Goal: Task Accomplishment & Management: Manage account settings

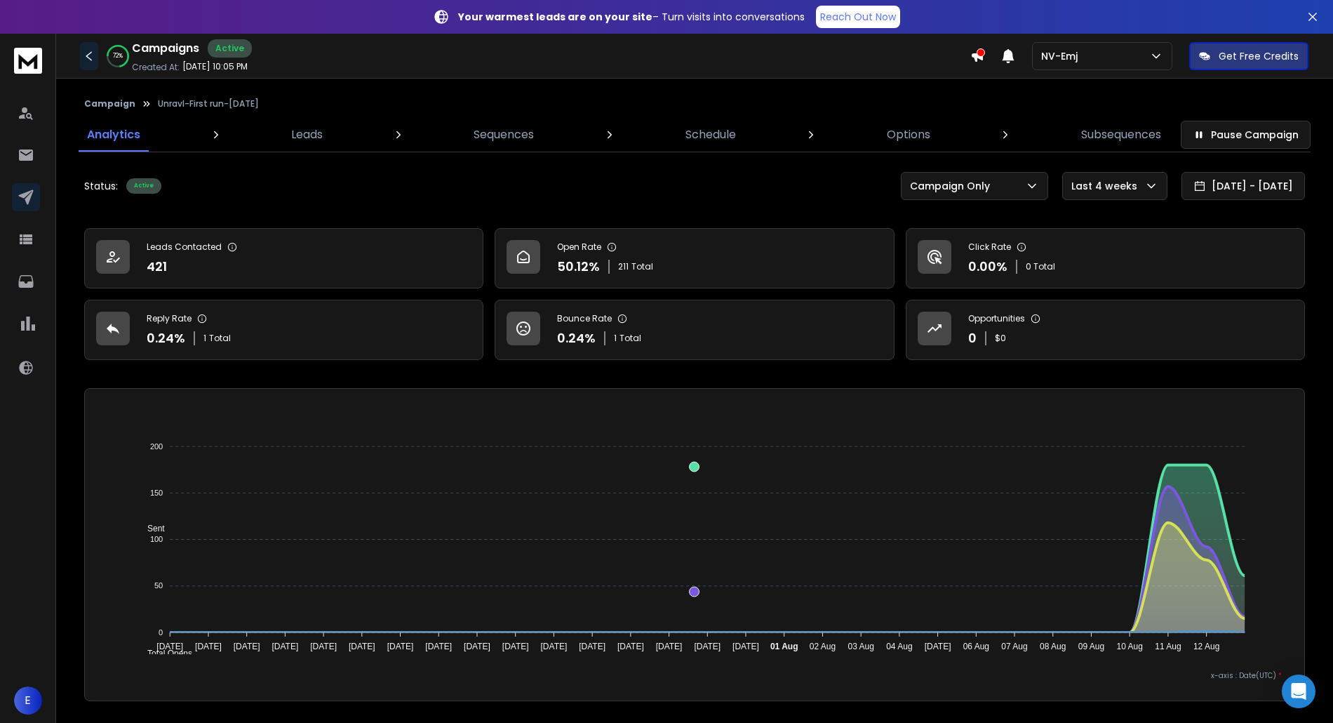
click at [88, 53] on icon at bounding box center [89, 56] width 13 height 13
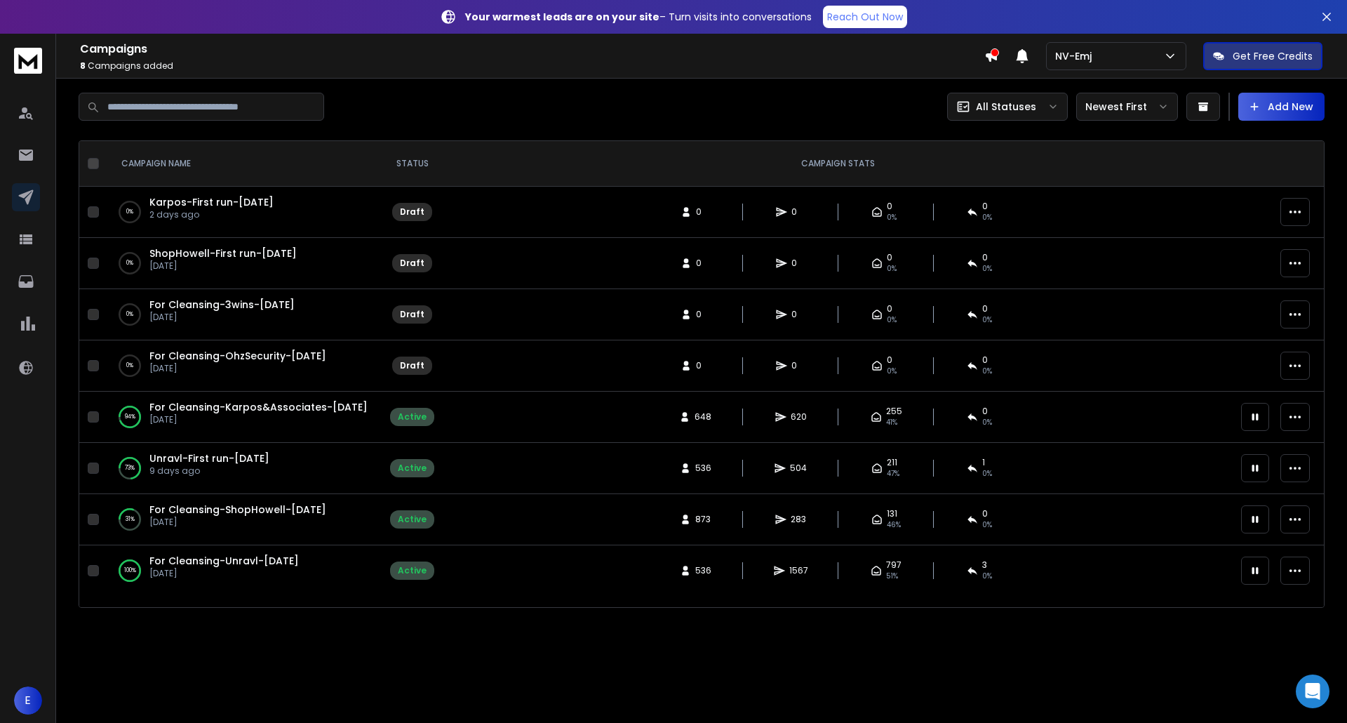
click at [312, 571] on div "100 % For Cleansing-Unravl-[DATE][DATE]" at bounding box center [243, 571] width 249 height 34
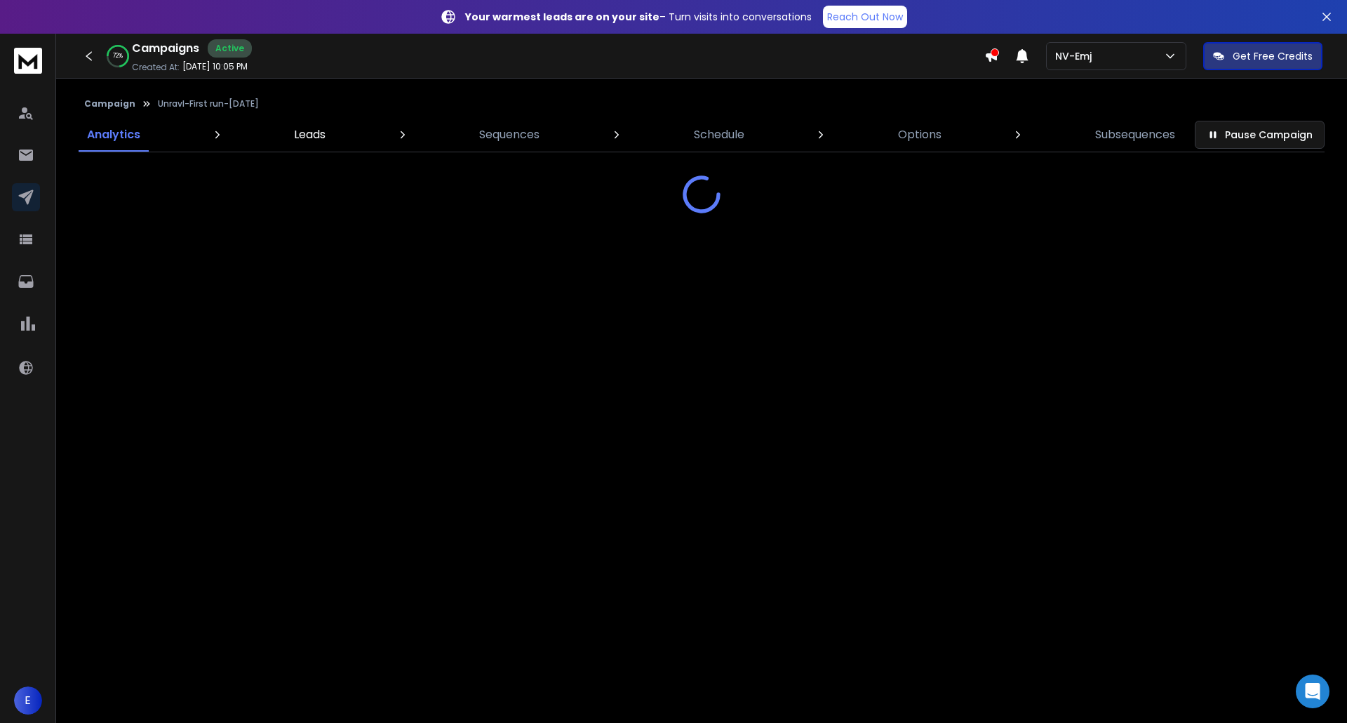
click at [301, 130] on p "Leads" at bounding box center [310, 134] width 32 height 17
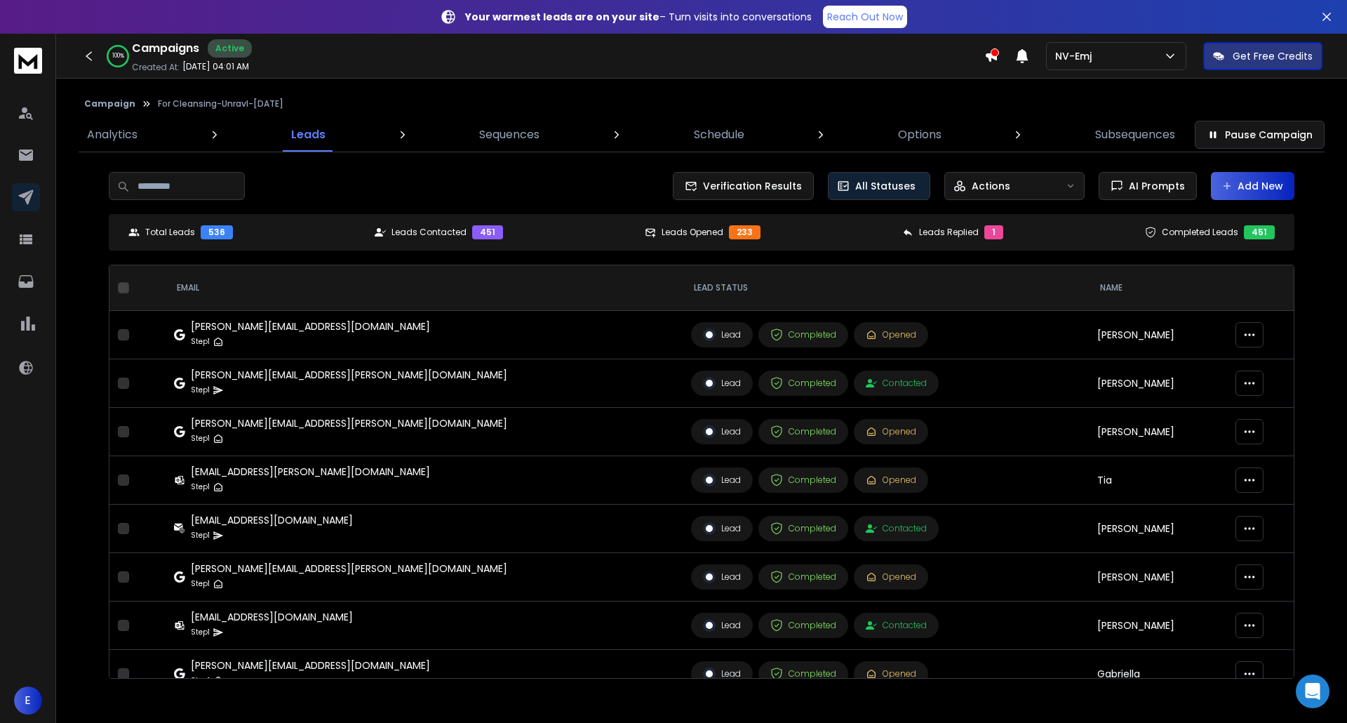
drag, startPoint x: 868, startPoint y: 189, endPoint x: 867, endPoint y: 197, distance: 7.8
click at [868, 189] on p "All Statuses" at bounding box center [885, 186] width 60 height 14
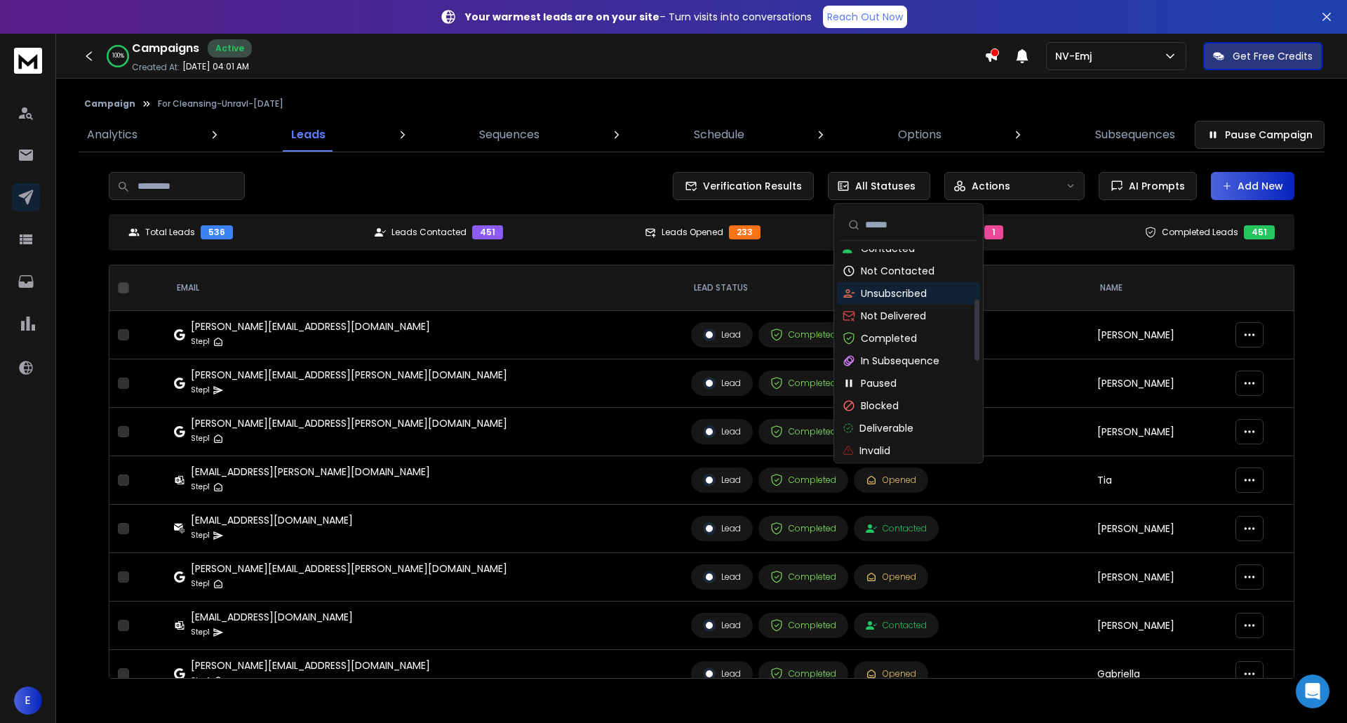
scroll to position [187, 0]
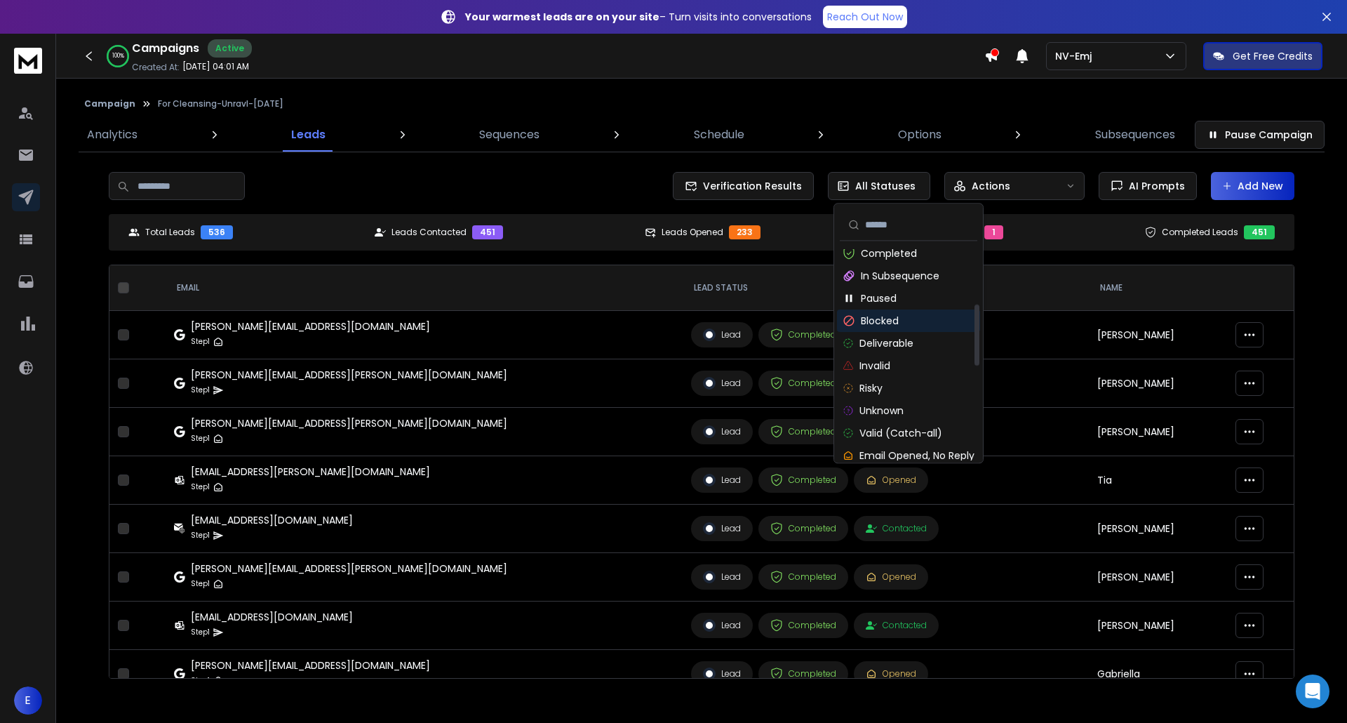
click at [904, 319] on div "Blocked" at bounding box center [908, 320] width 143 height 22
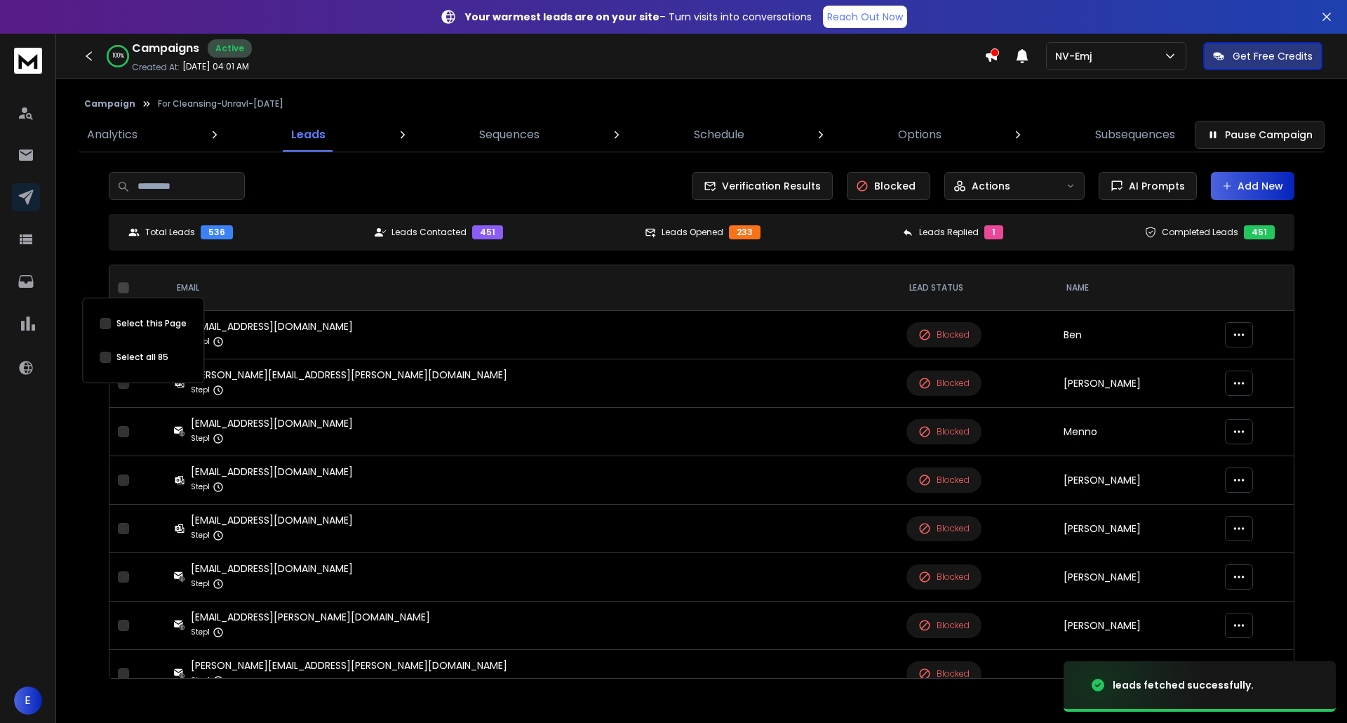
click at [105, 358] on button "Select this Page" at bounding box center [105, 357] width 11 height 11
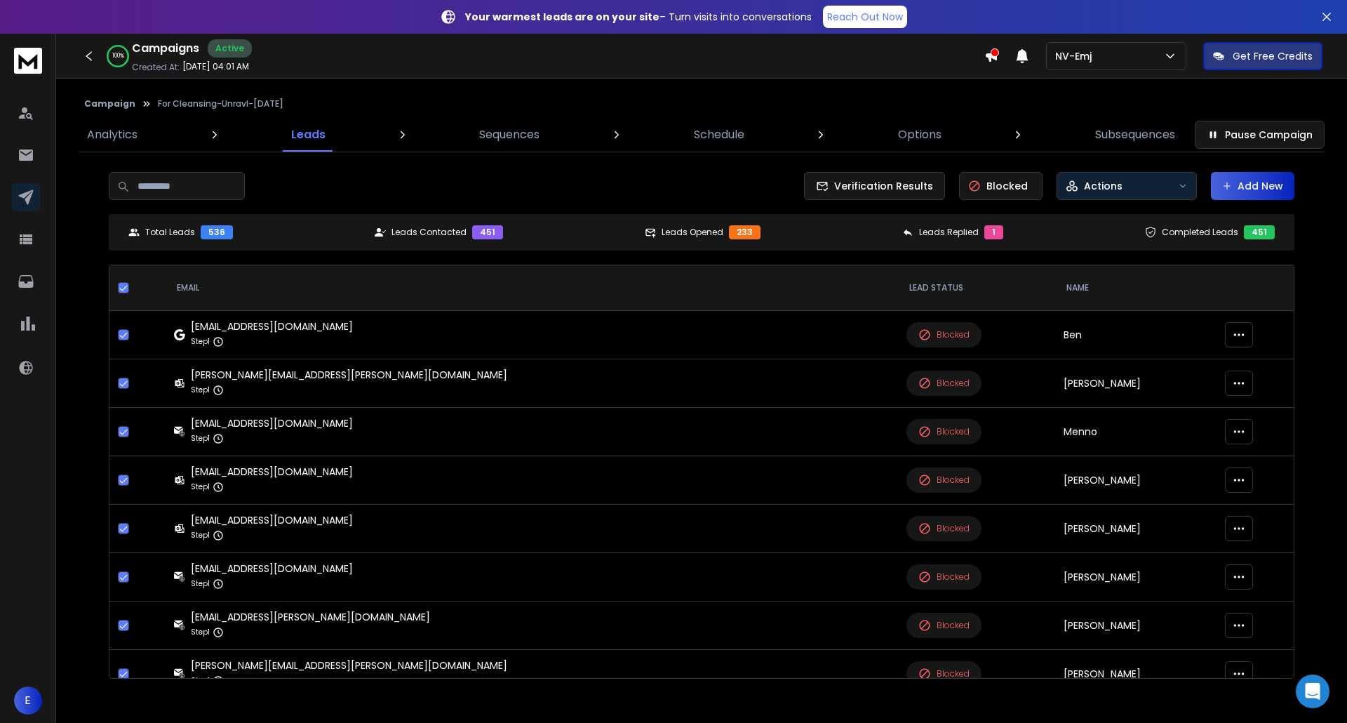
click at [1149, 186] on div "Actions" at bounding box center [1119, 186] width 107 height 14
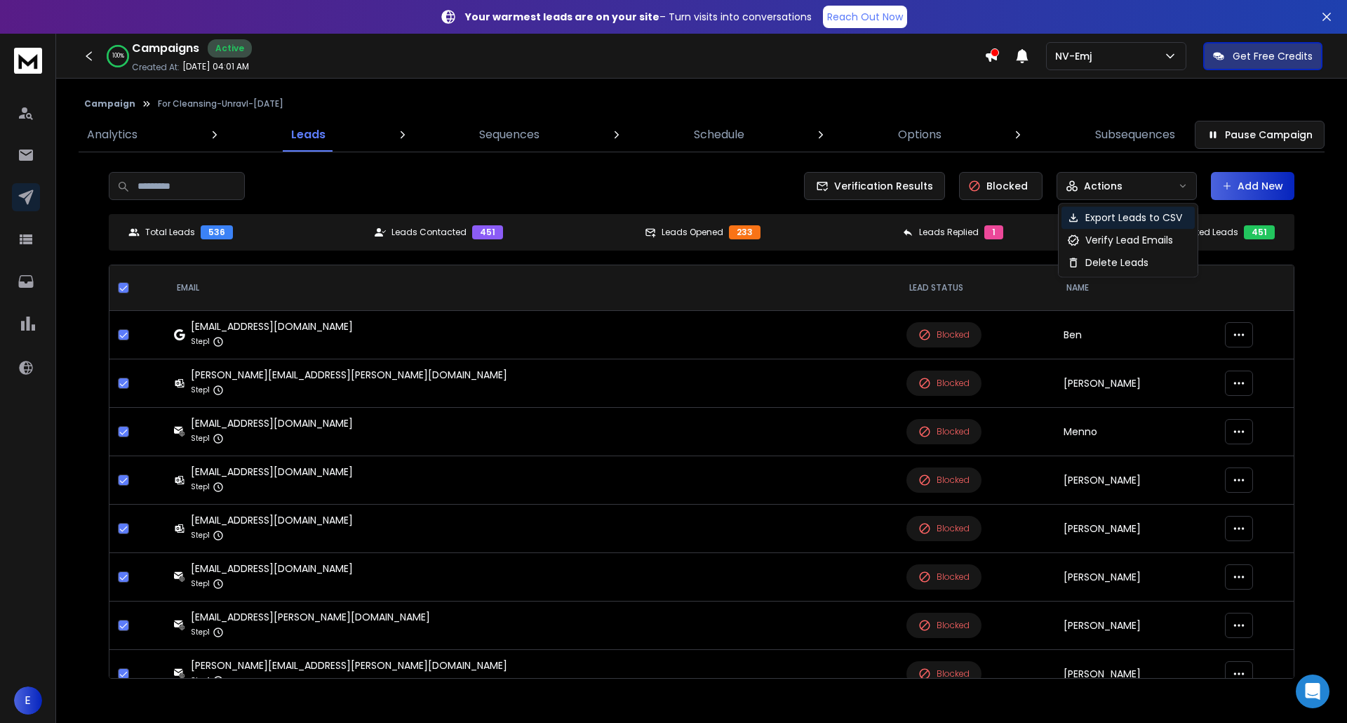
click at [1135, 217] on p "Export Leads to CSV" at bounding box center [1134, 218] width 97 height 14
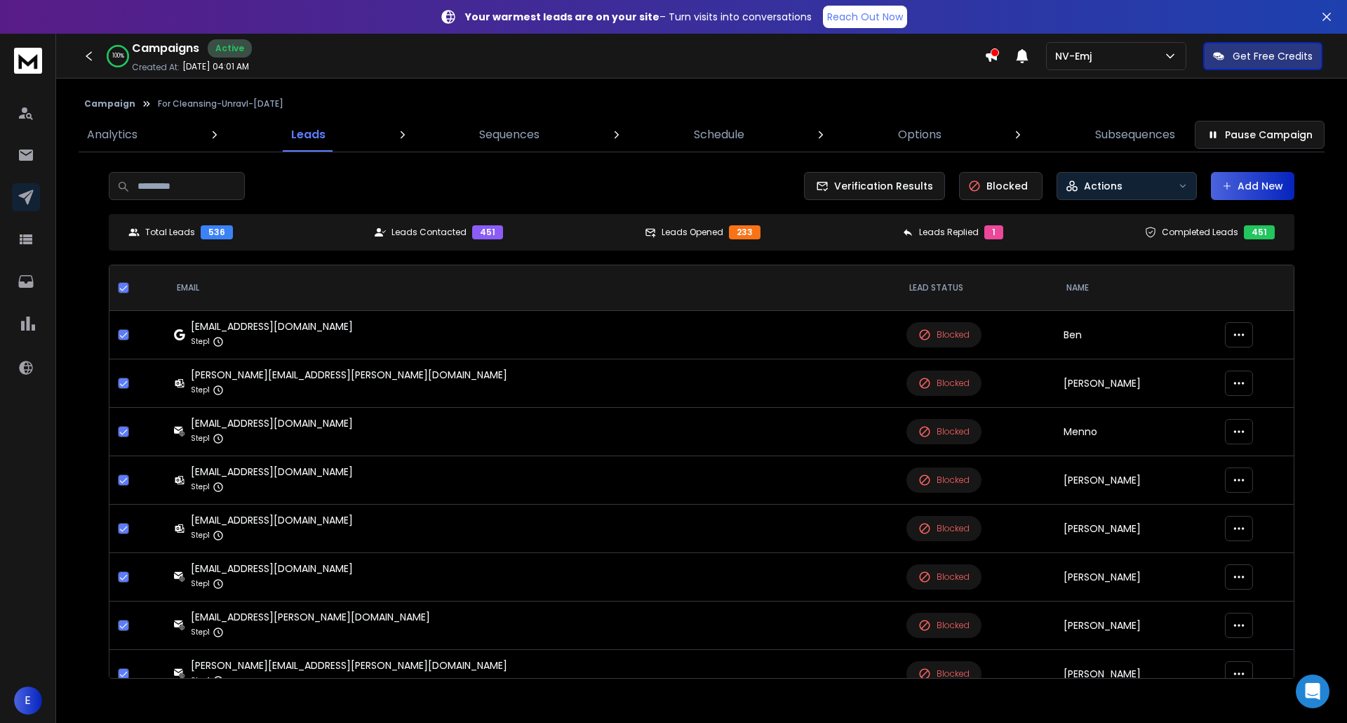
click at [1117, 184] on p "Actions" at bounding box center [1103, 186] width 39 height 14
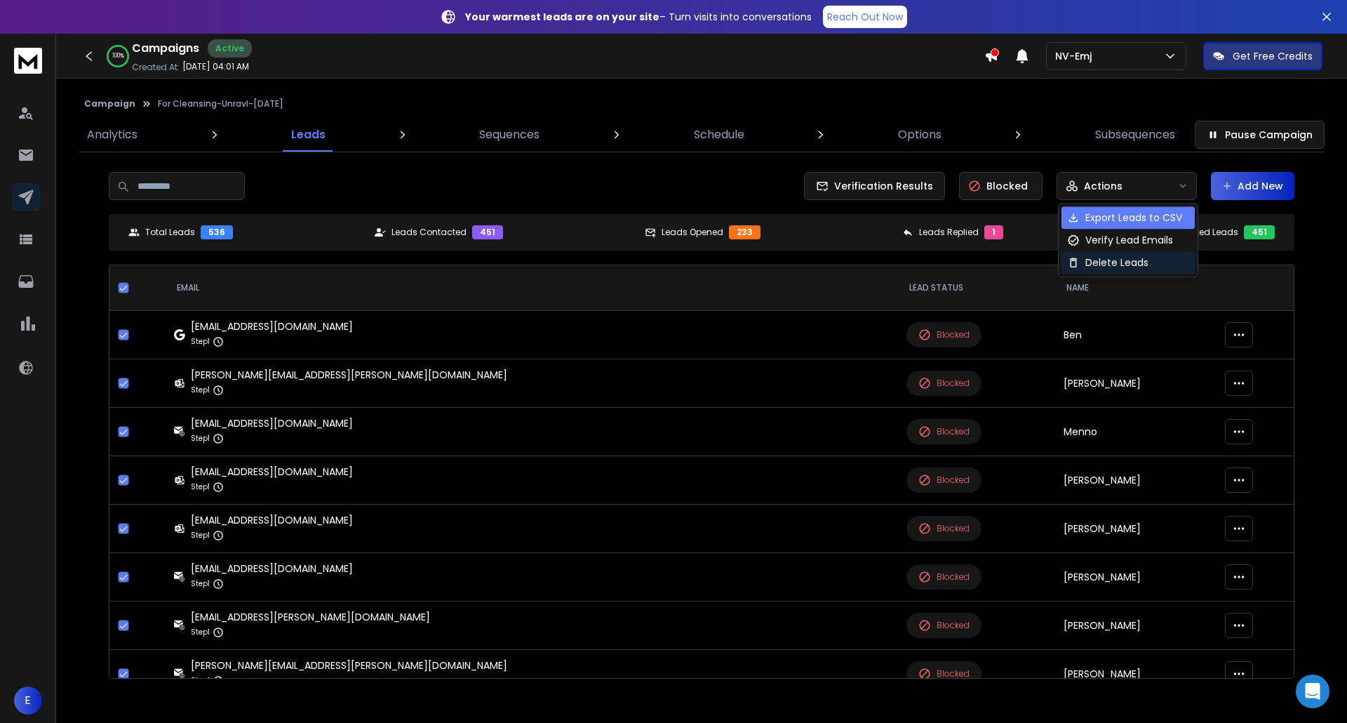
click at [1114, 257] on p "Delete Leads" at bounding box center [1117, 262] width 63 height 14
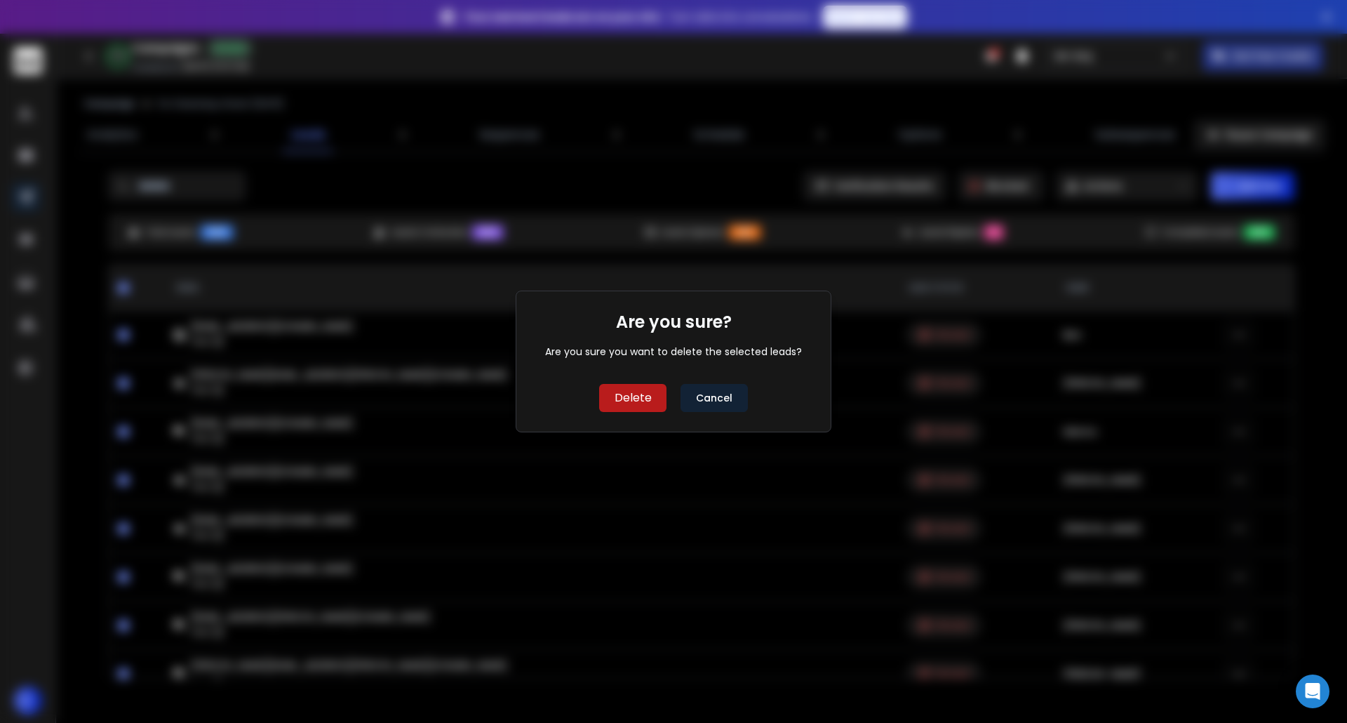
click at [634, 394] on button "Delete" at bounding box center [632, 398] width 67 height 28
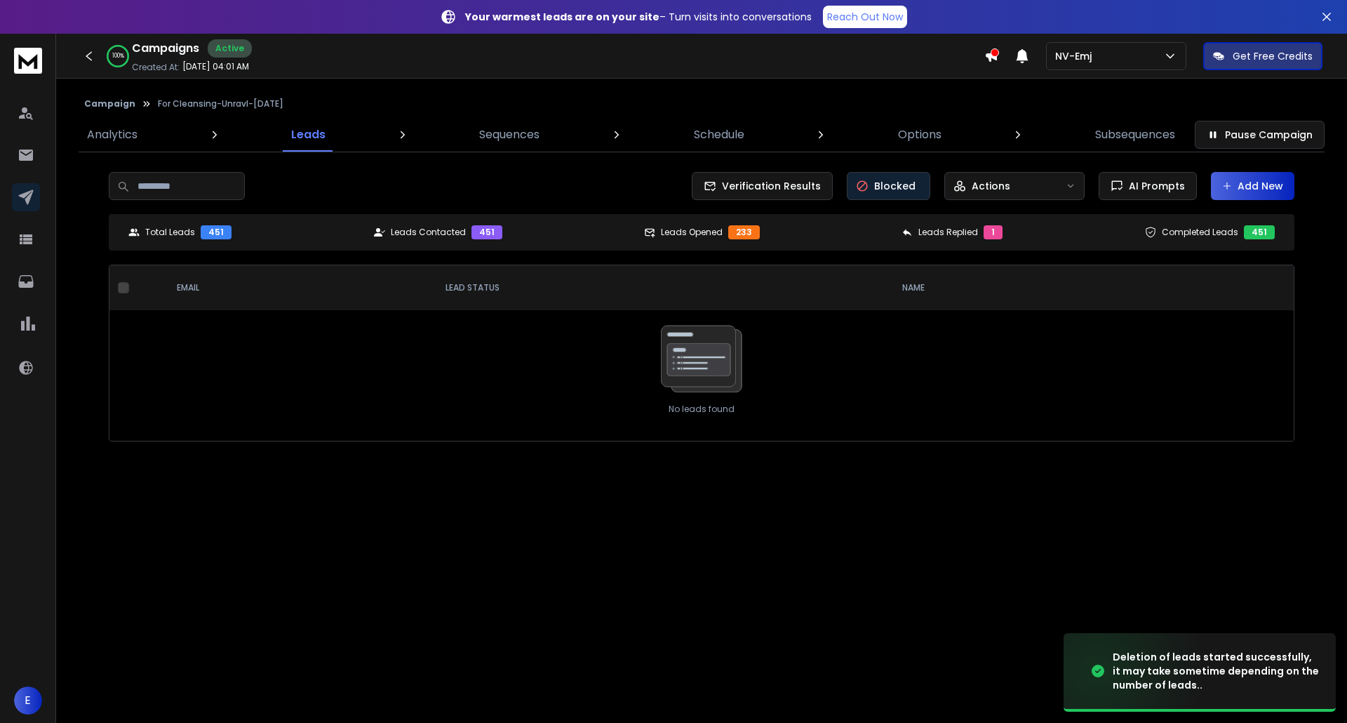
click at [893, 191] on p "Blocked" at bounding box center [894, 186] width 41 height 14
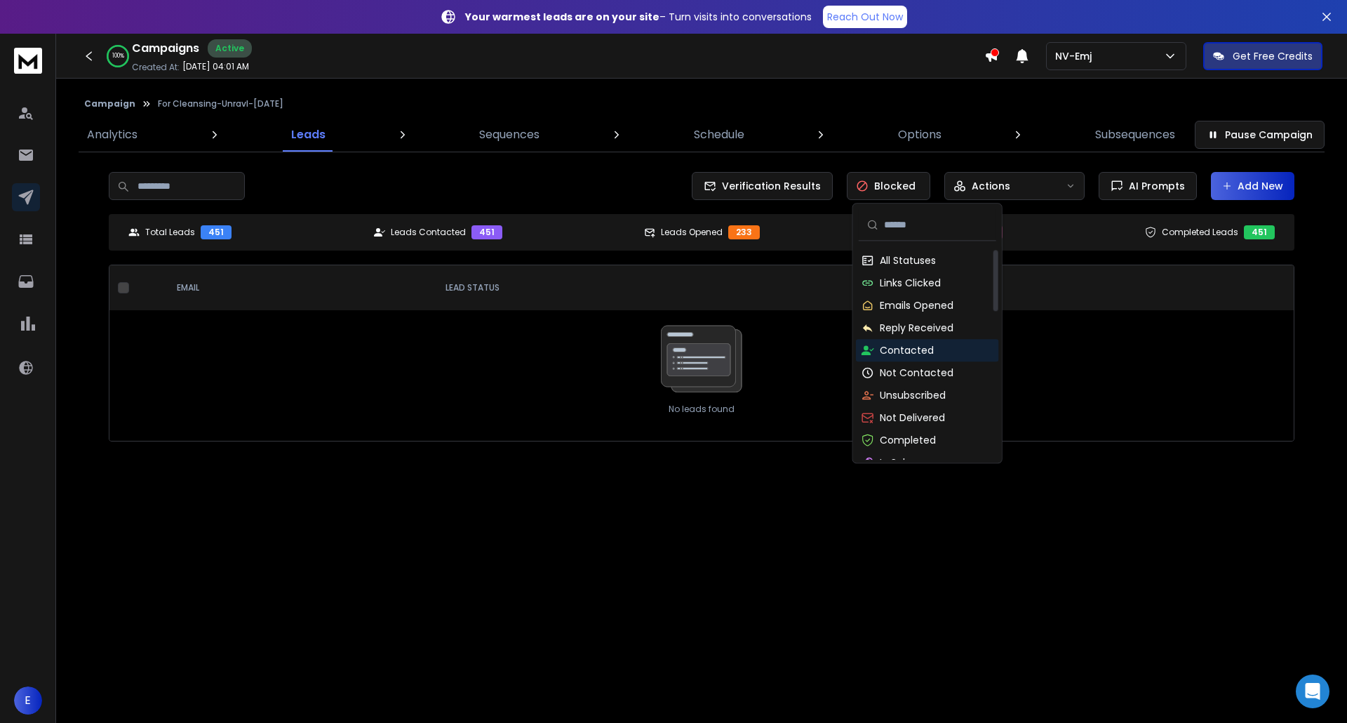
click at [904, 342] on div "Contacted" at bounding box center [927, 350] width 143 height 22
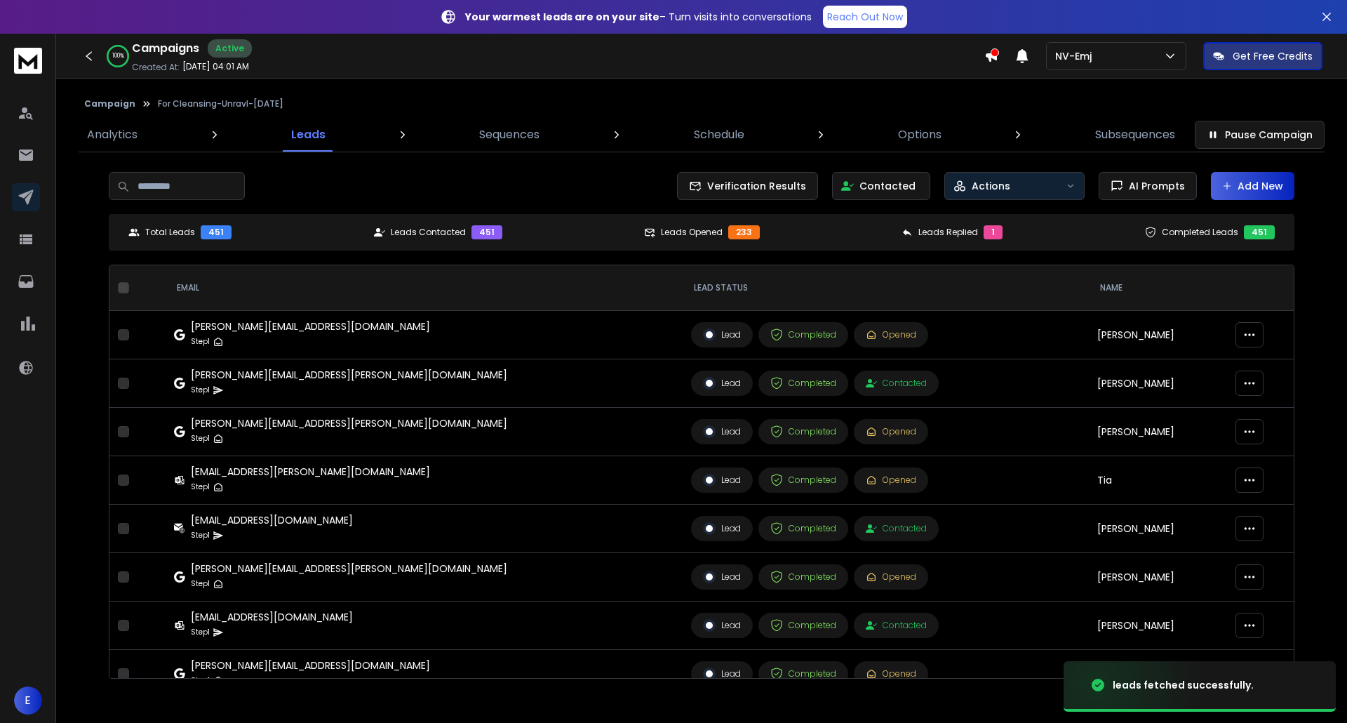
click at [1029, 189] on div "Actions" at bounding box center [1007, 186] width 107 height 14
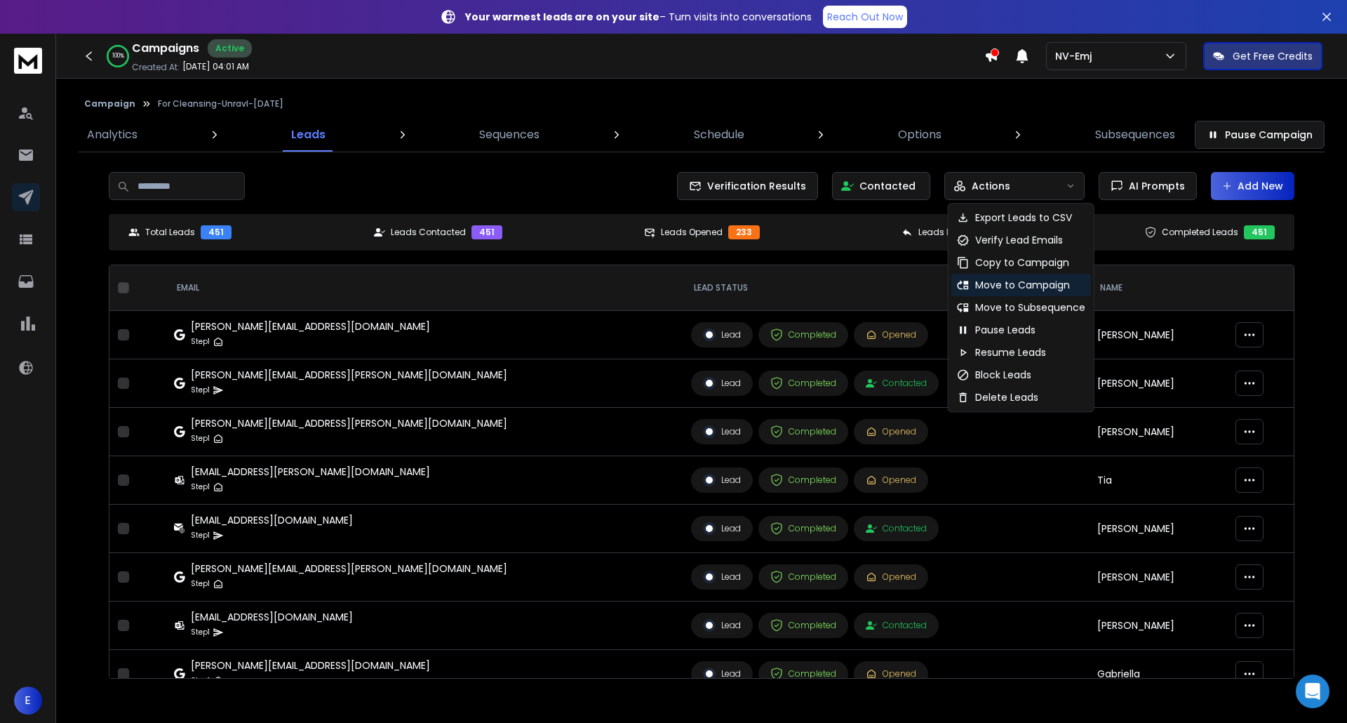
click at [1014, 282] on p "Move to Campaign" at bounding box center [1022, 285] width 95 height 14
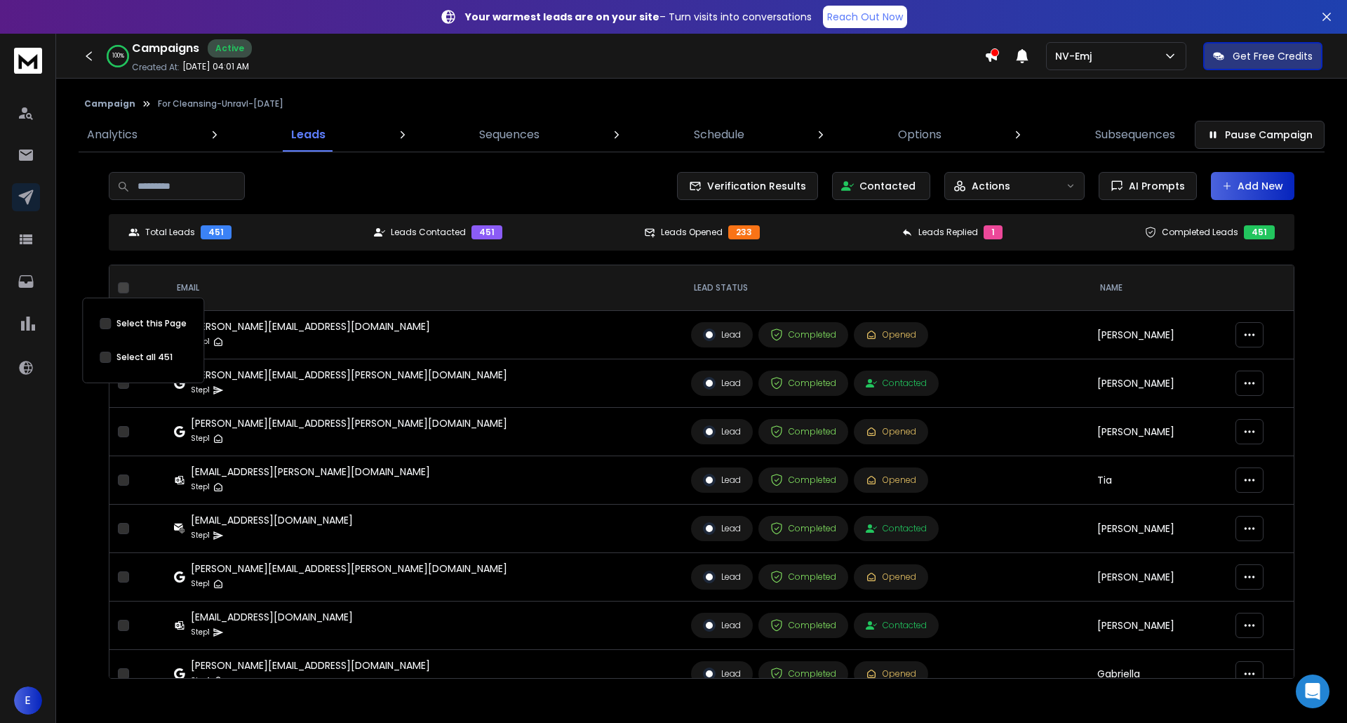
click at [107, 360] on button "Select this Page" at bounding box center [105, 357] width 11 height 11
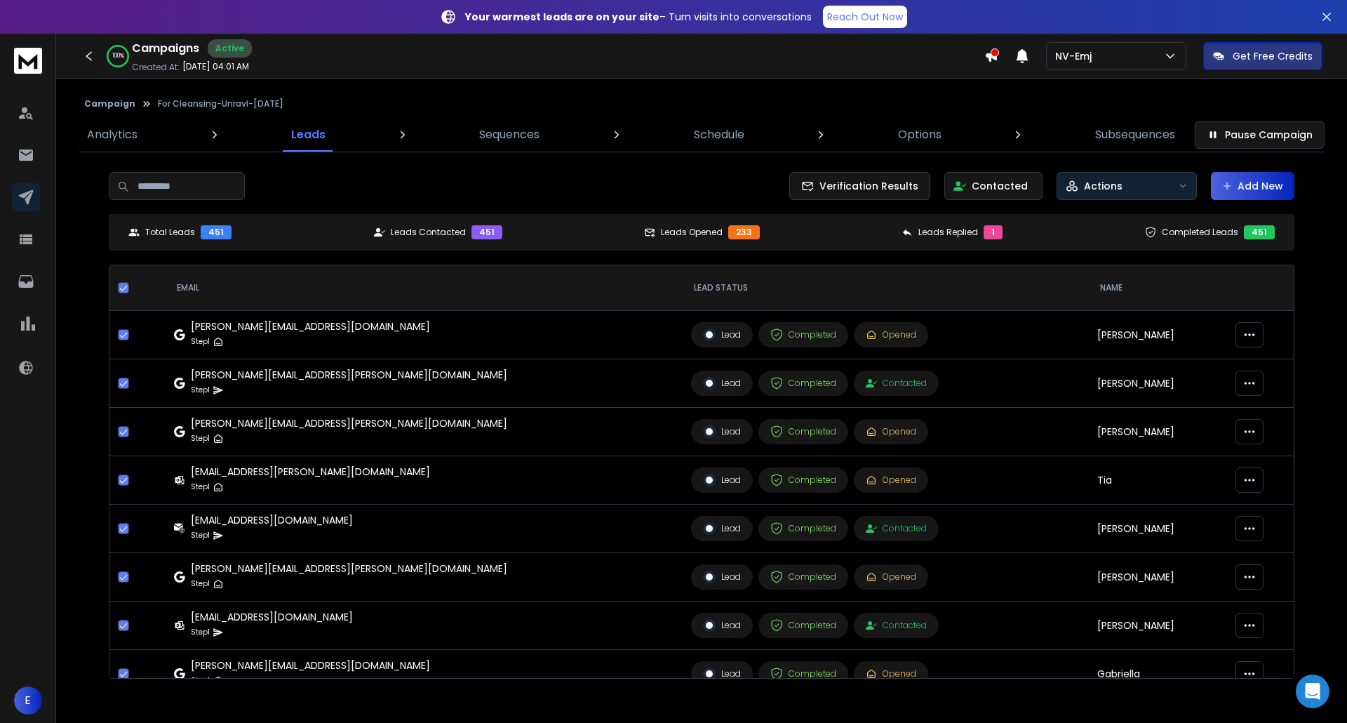
click at [1099, 185] on p "Actions" at bounding box center [1103, 186] width 39 height 14
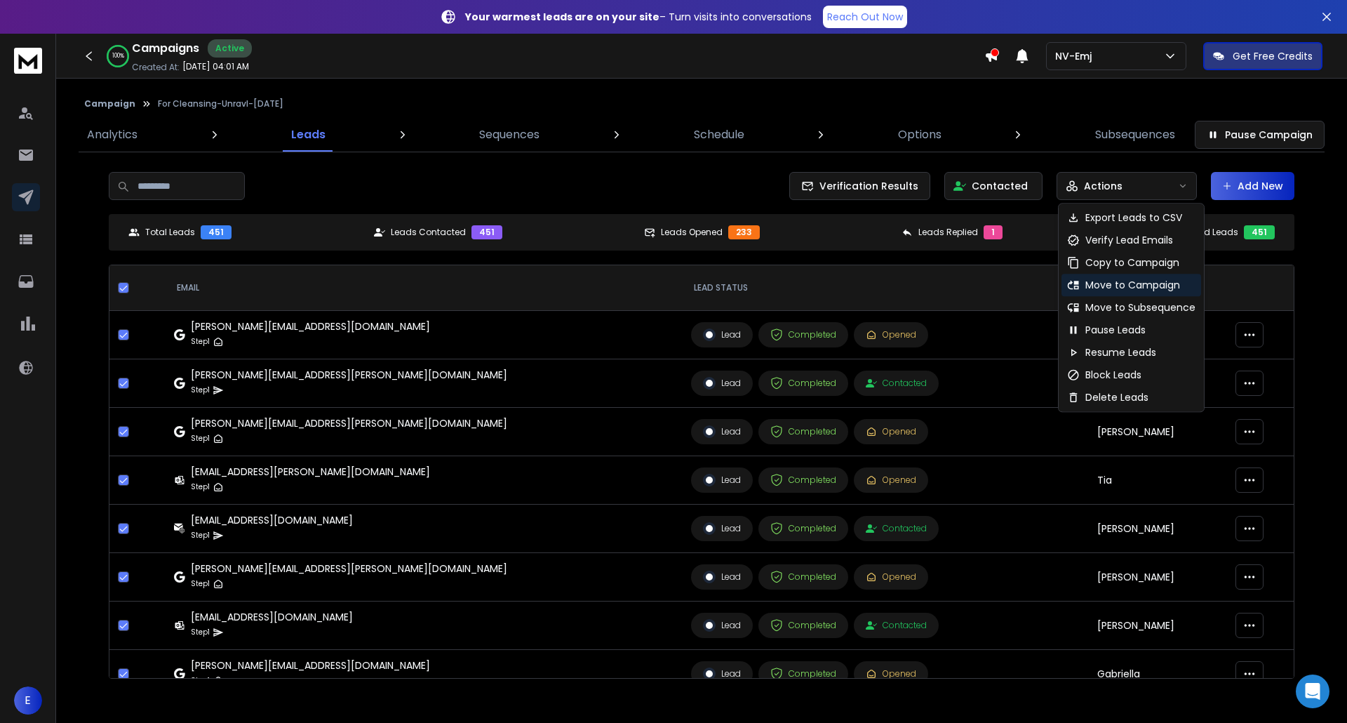
click at [1121, 281] on p "Move to Campaign" at bounding box center [1133, 285] width 95 height 14
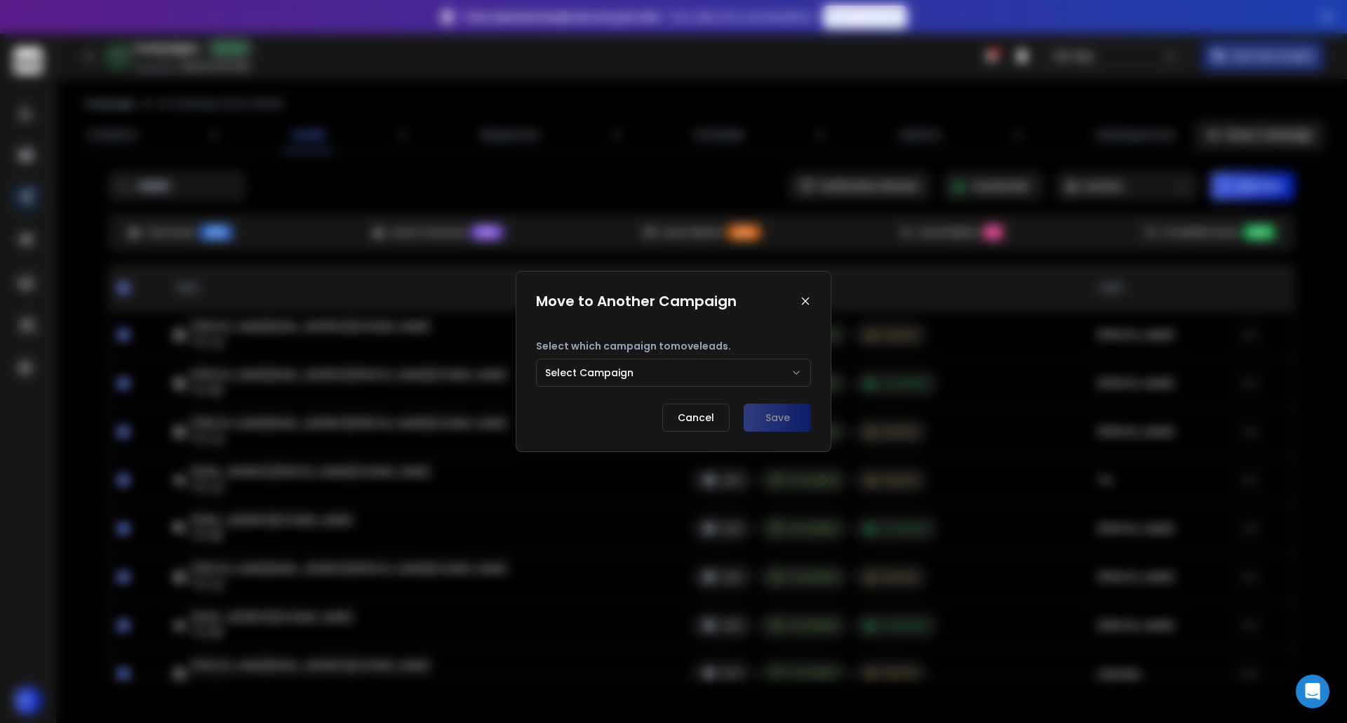
click at [699, 371] on button "Select Campaign" at bounding box center [673, 373] width 275 height 28
click at [789, 424] on button "Save" at bounding box center [777, 417] width 67 height 28
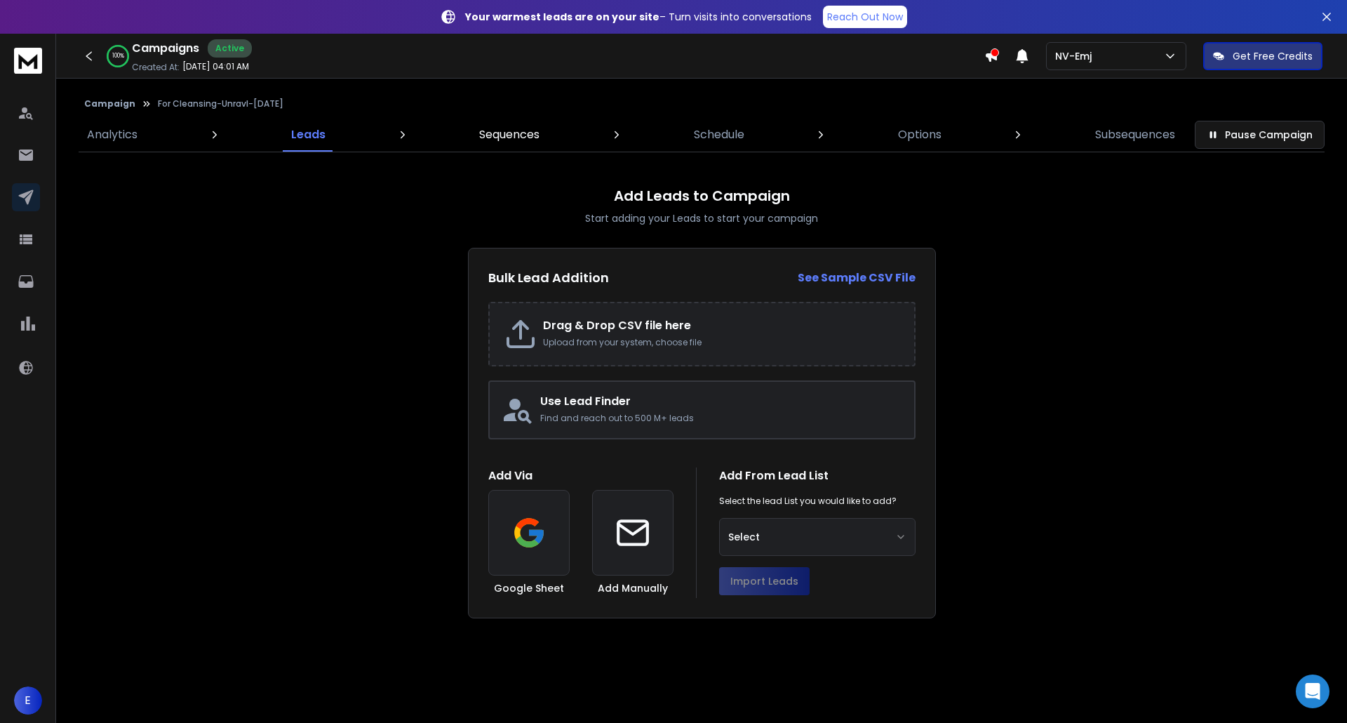
click at [526, 143] on link "Sequences" at bounding box center [509, 135] width 77 height 34
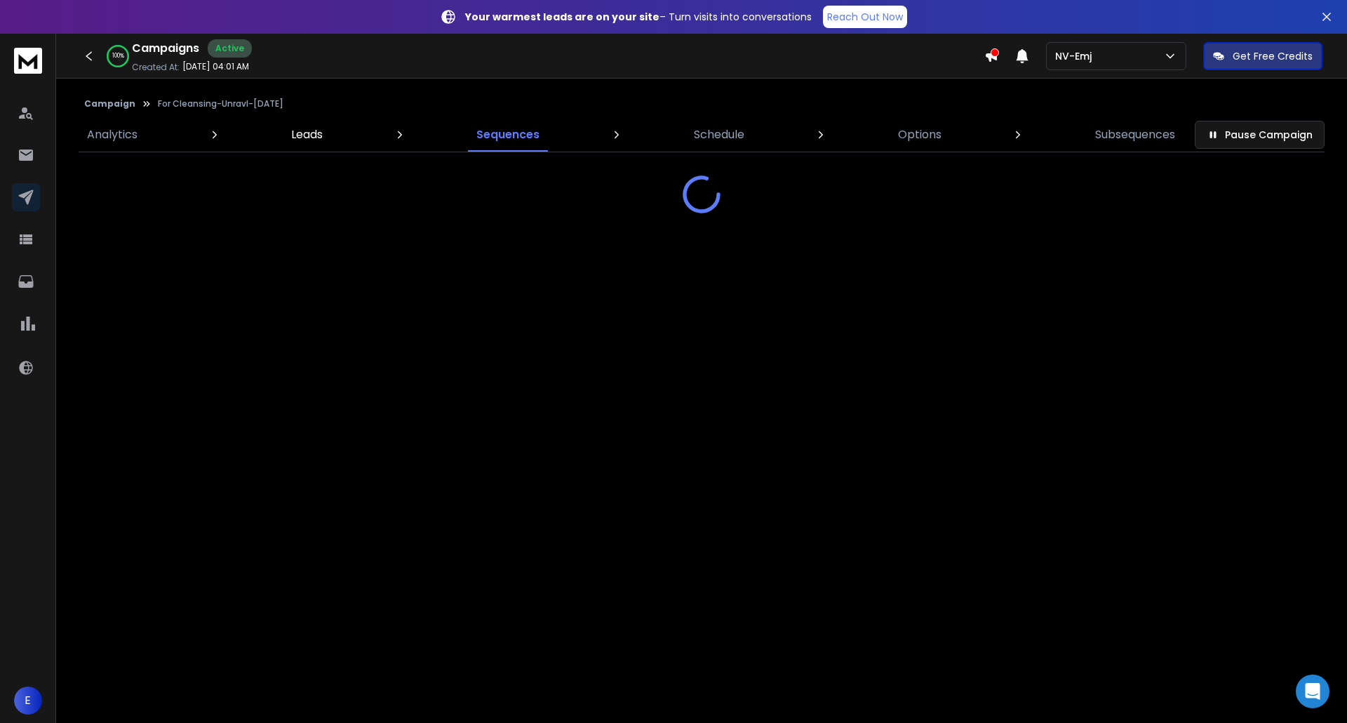
click at [305, 133] on p "Leads" at bounding box center [307, 134] width 32 height 17
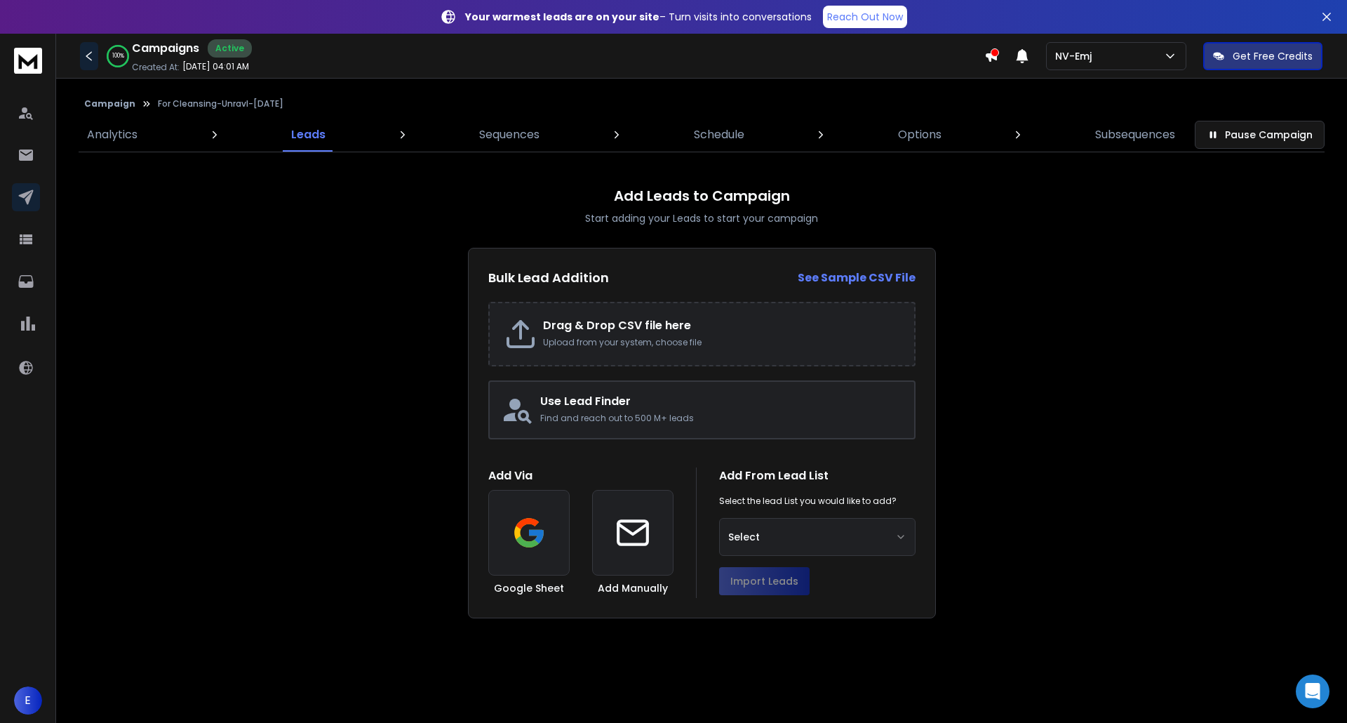
click at [83, 48] on button at bounding box center [89, 56] width 18 height 28
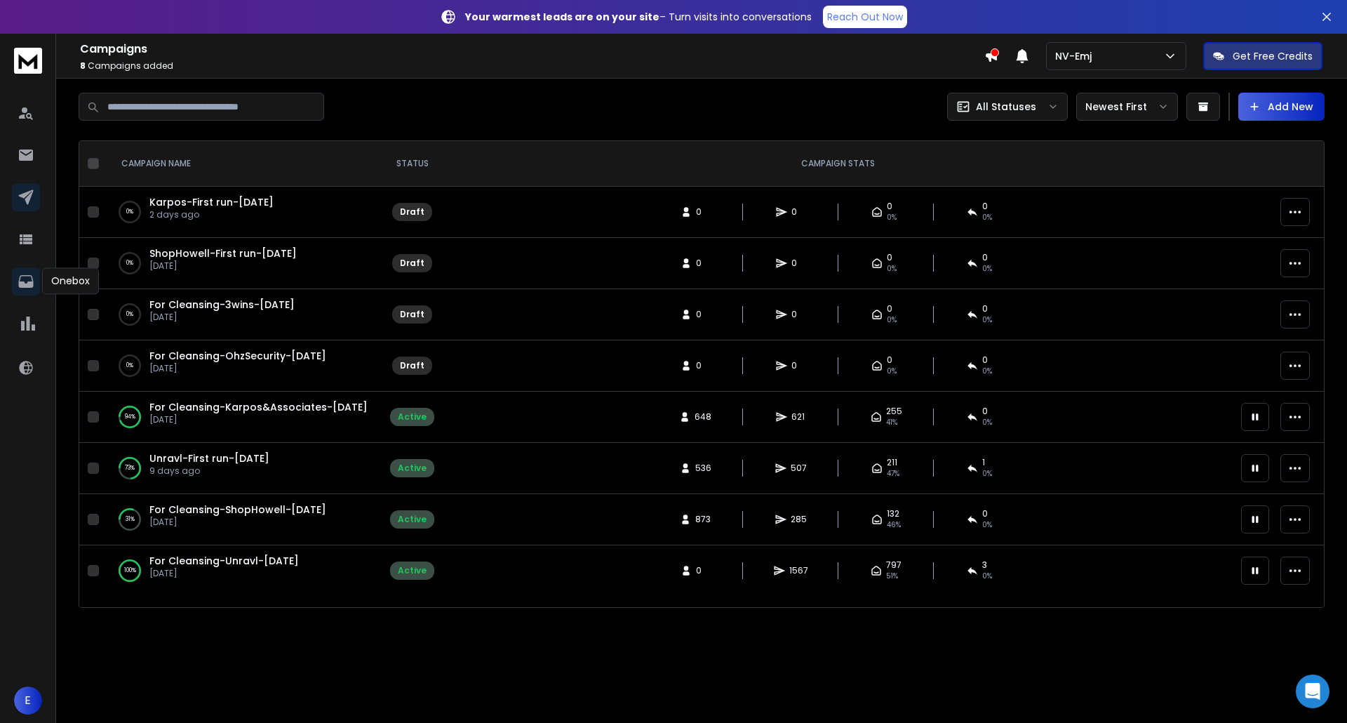
click at [27, 282] on icon at bounding box center [26, 281] width 17 height 17
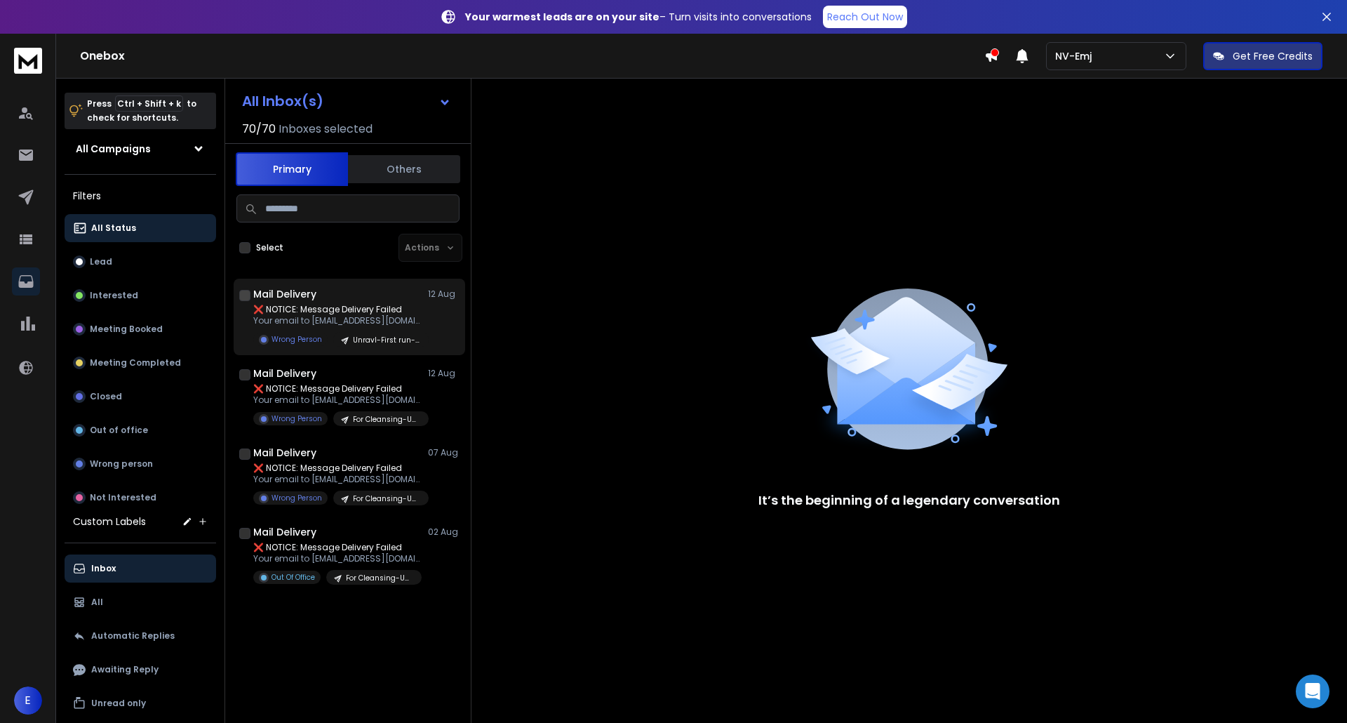
click at [303, 295] on h1 "Mail Delivery" at bounding box center [284, 294] width 63 height 14
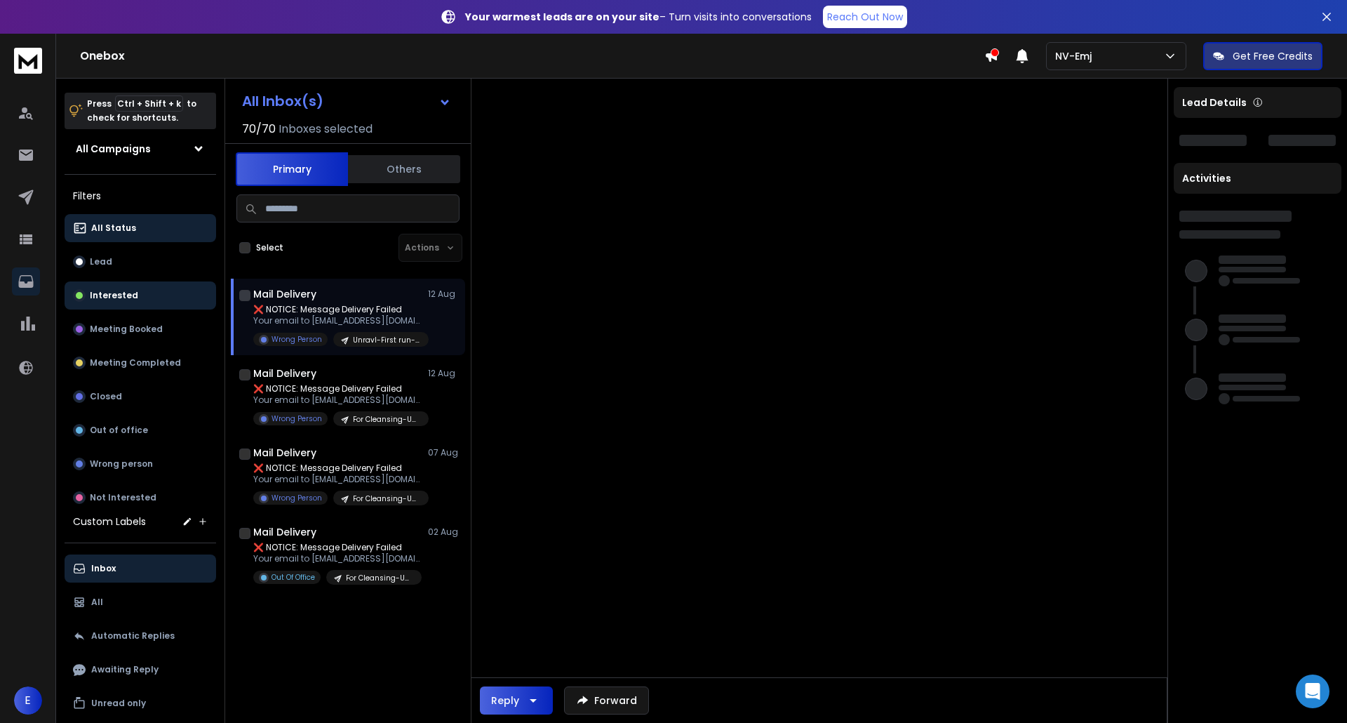
click at [109, 290] on p "Interested" at bounding box center [114, 295] width 48 height 11
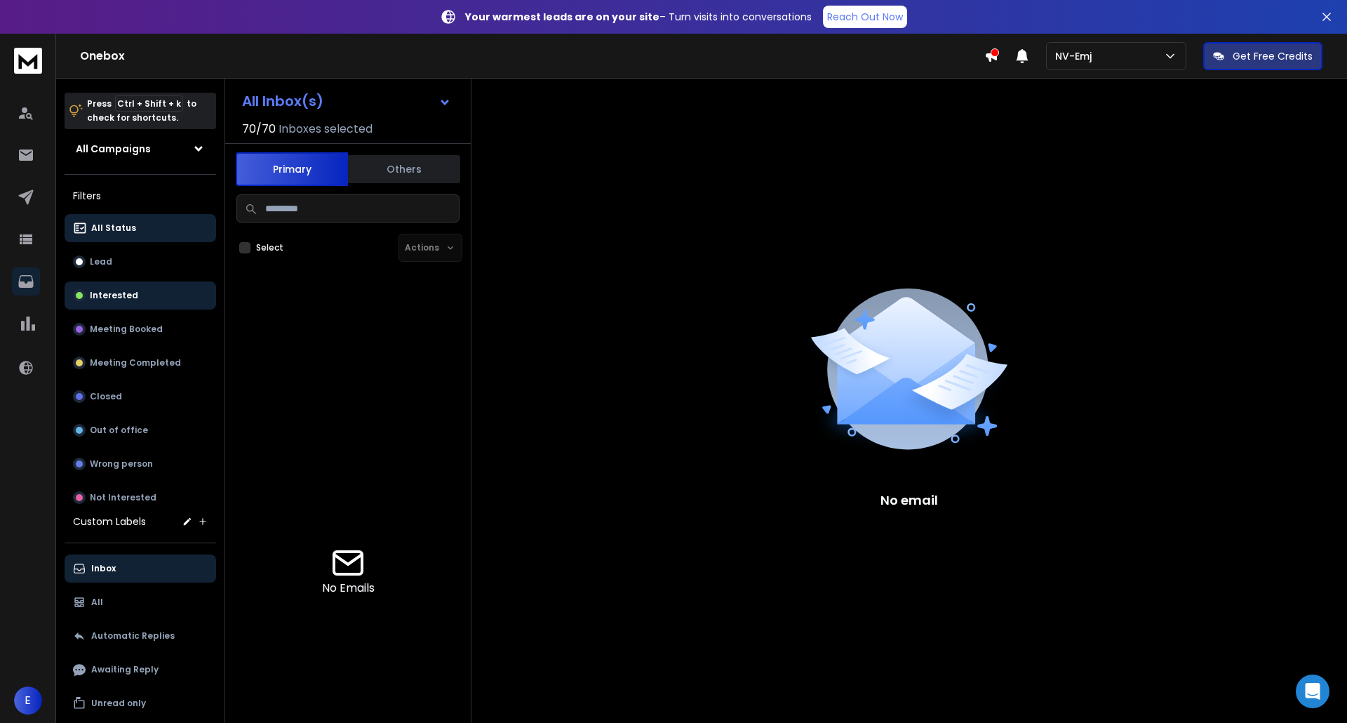
click at [126, 232] on p "All Status" at bounding box center [113, 227] width 45 height 11
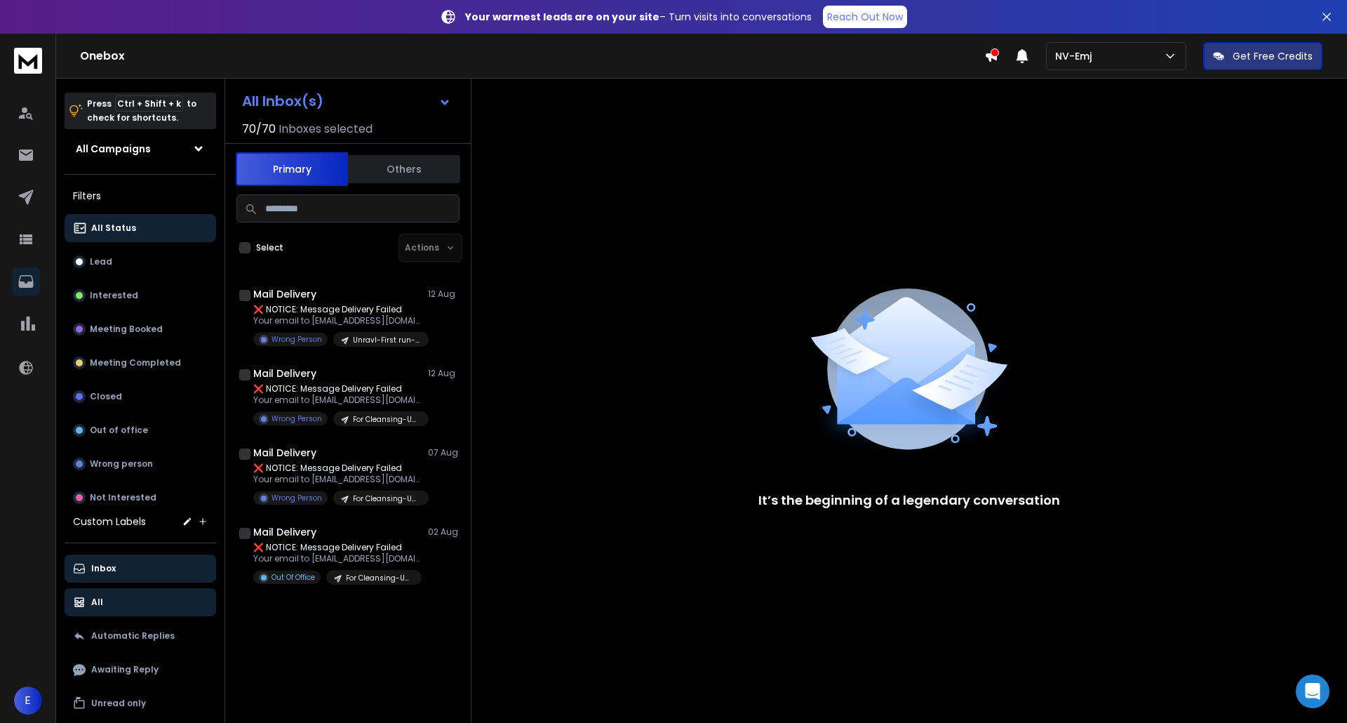
click at [135, 604] on button "All" at bounding box center [141, 602] width 152 height 28
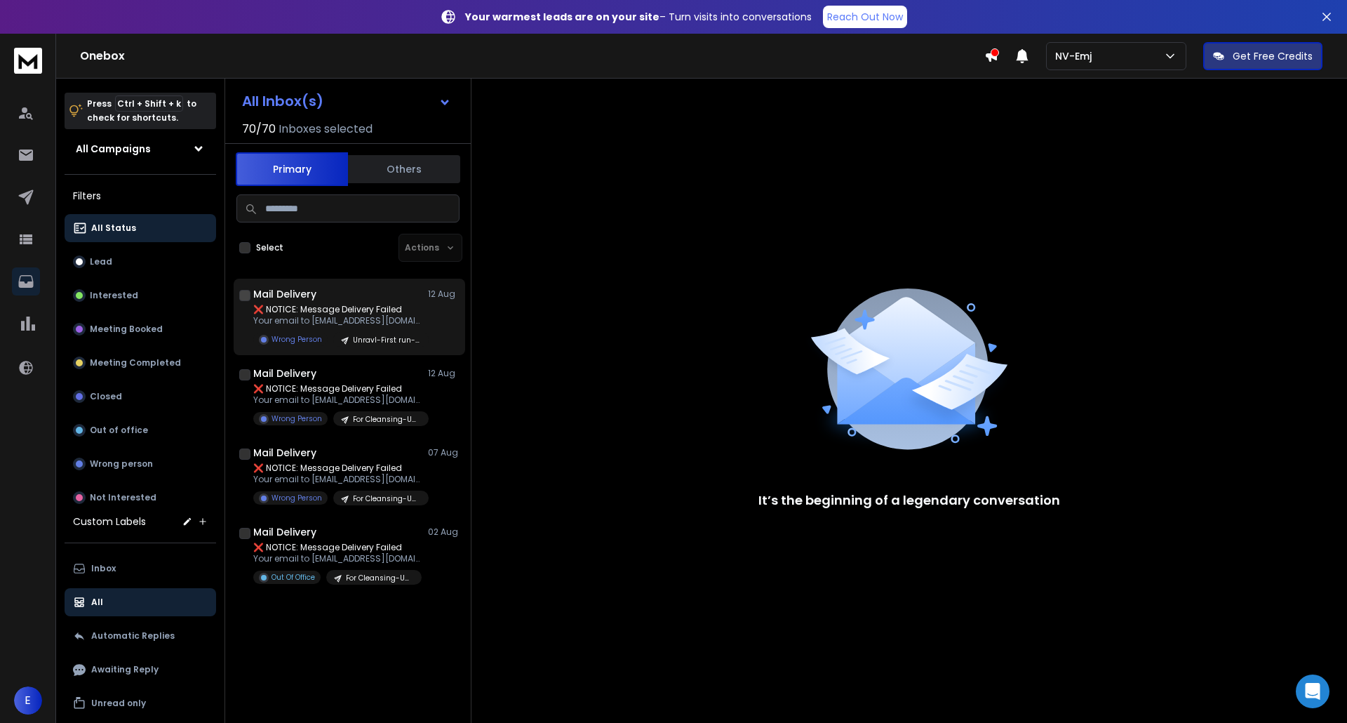
click at [323, 309] on p "❌ NOTICE: Message Delivery Failed" at bounding box center [337, 309] width 168 height 11
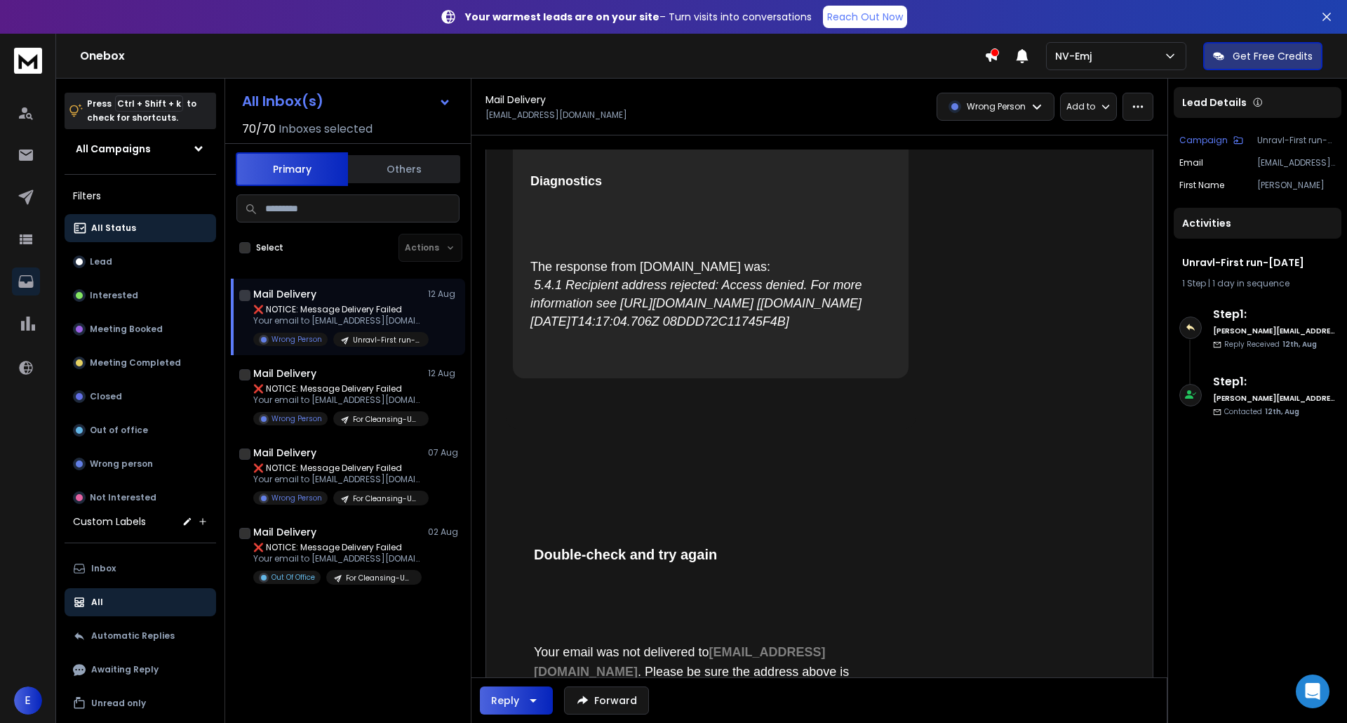
scroll to position [895, 0]
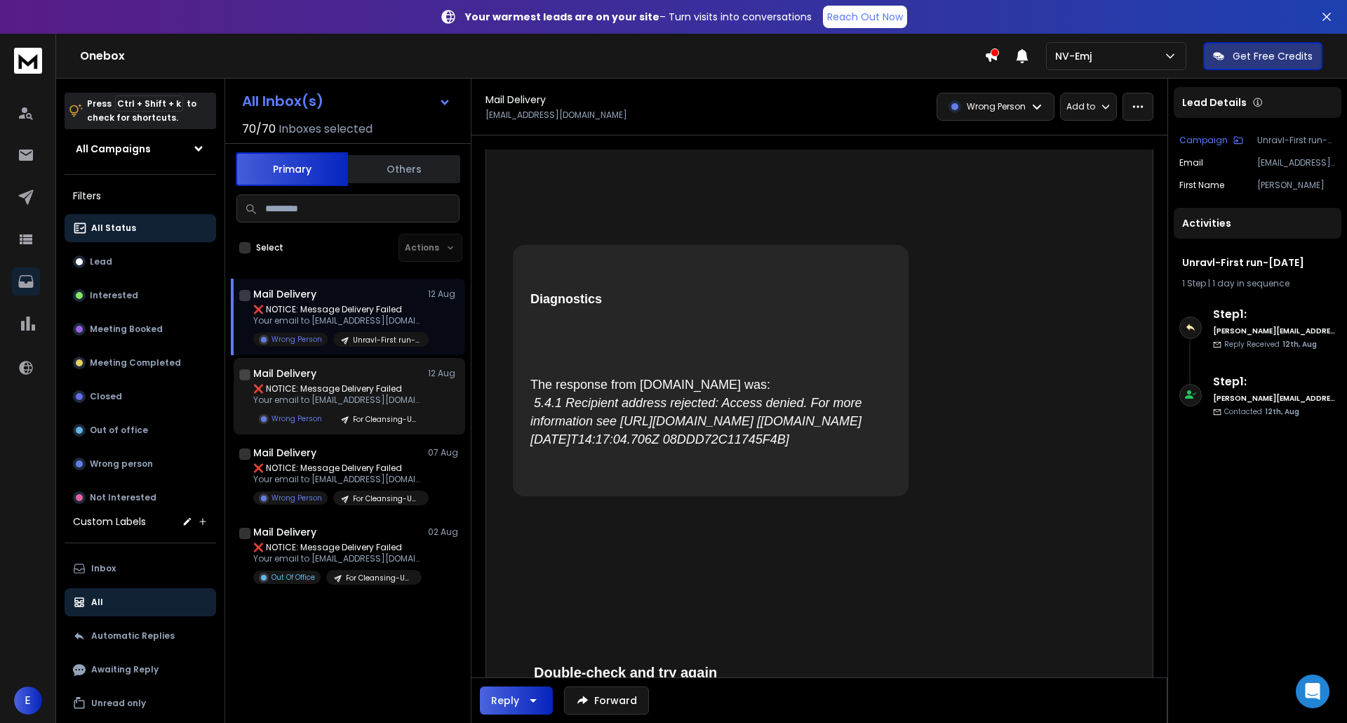
click at [321, 399] on p "Your email to [EMAIL_ADDRESS][DOMAIN_NAME] failed" at bounding box center [337, 399] width 168 height 11
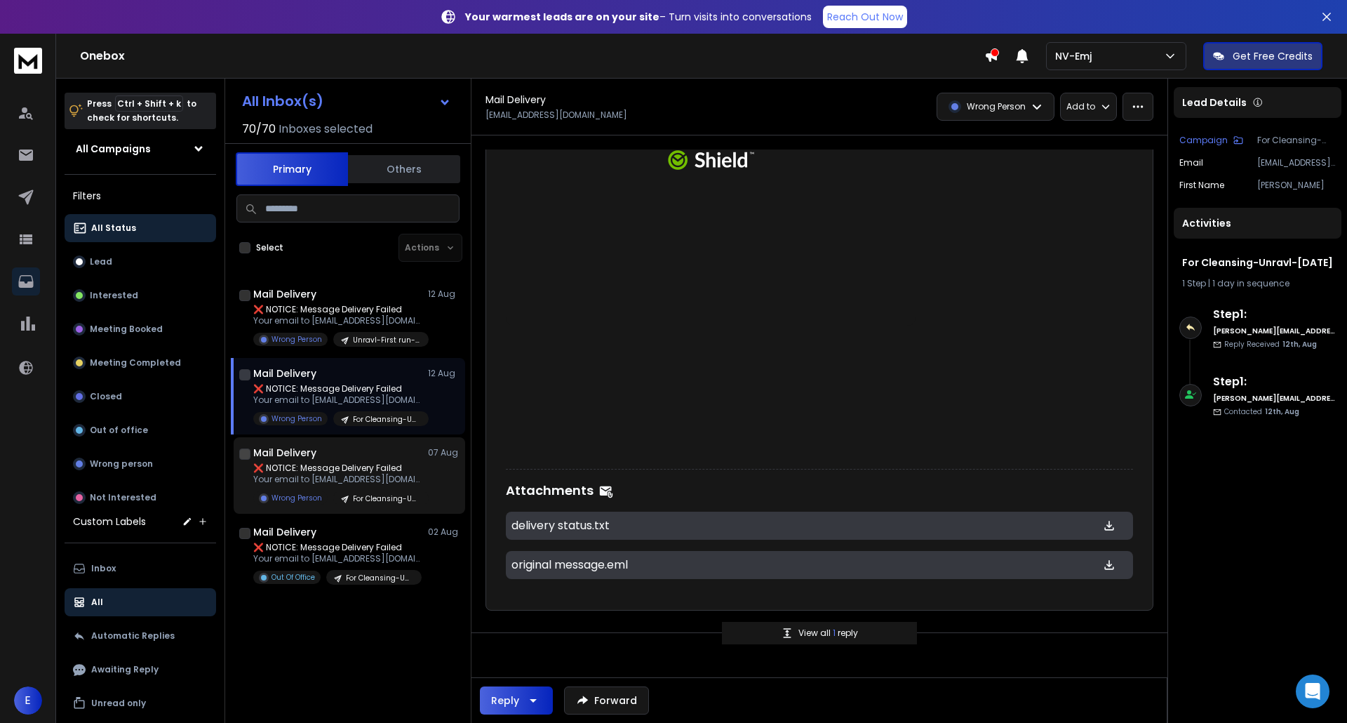
scroll to position [1924, 0]
click at [347, 458] on div "Mail Delivery [DATE]" at bounding box center [356, 453] width 206 height 14
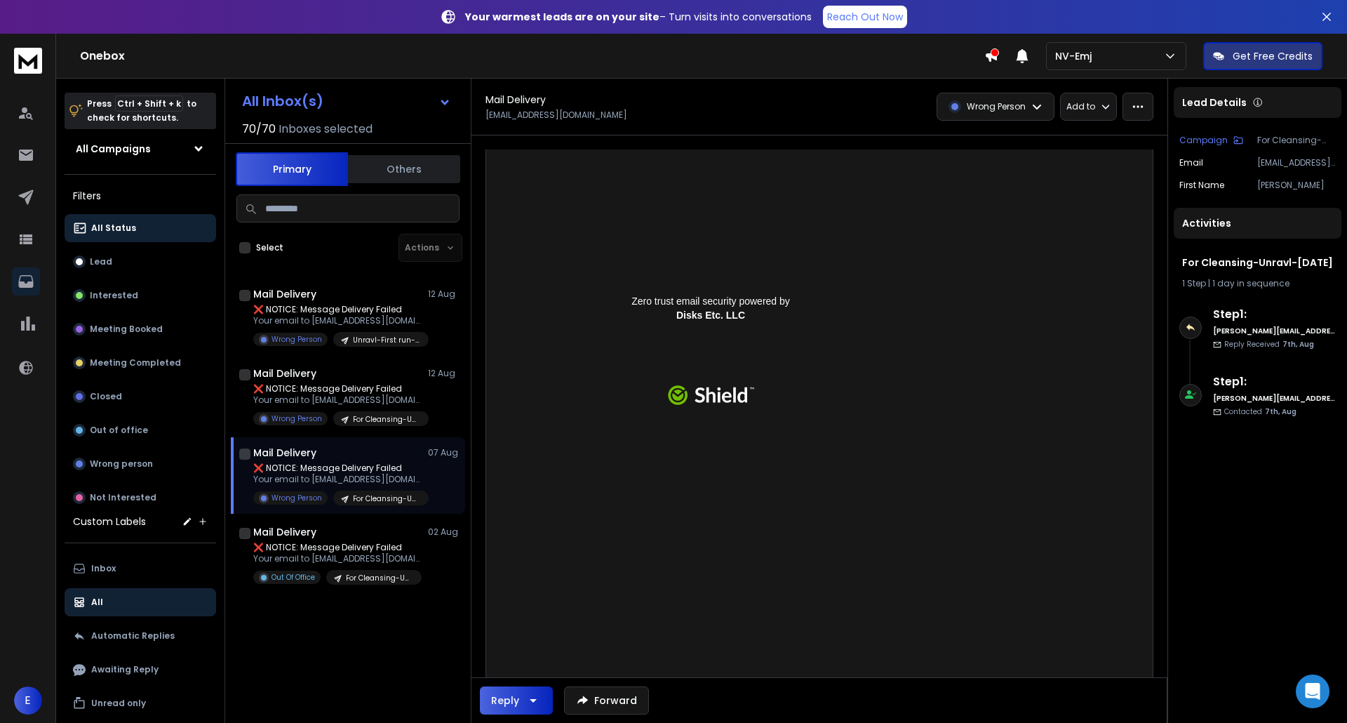
scroll to position [1176, 0]
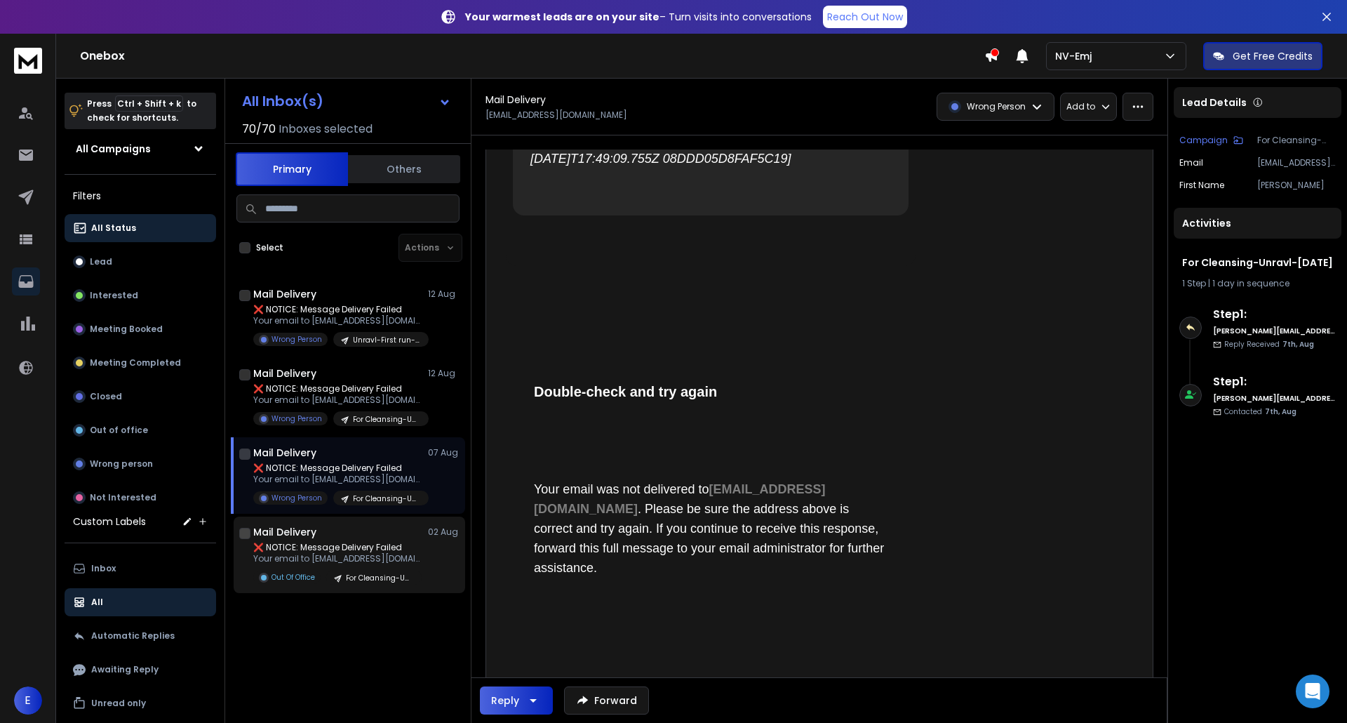
click at [331, 526] on div "Mail Delivery [DATE]" at bounding box center [356, 532] width 206 height 14
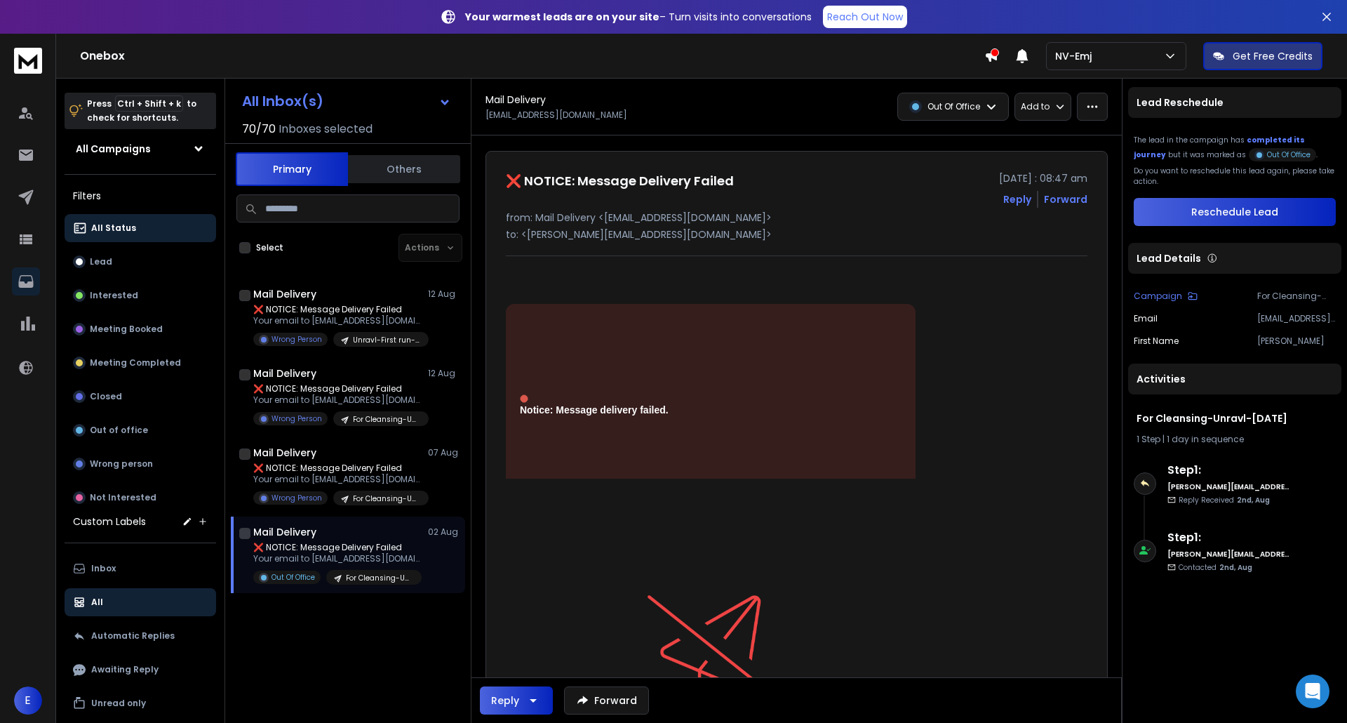
scroll to position [0, 0]
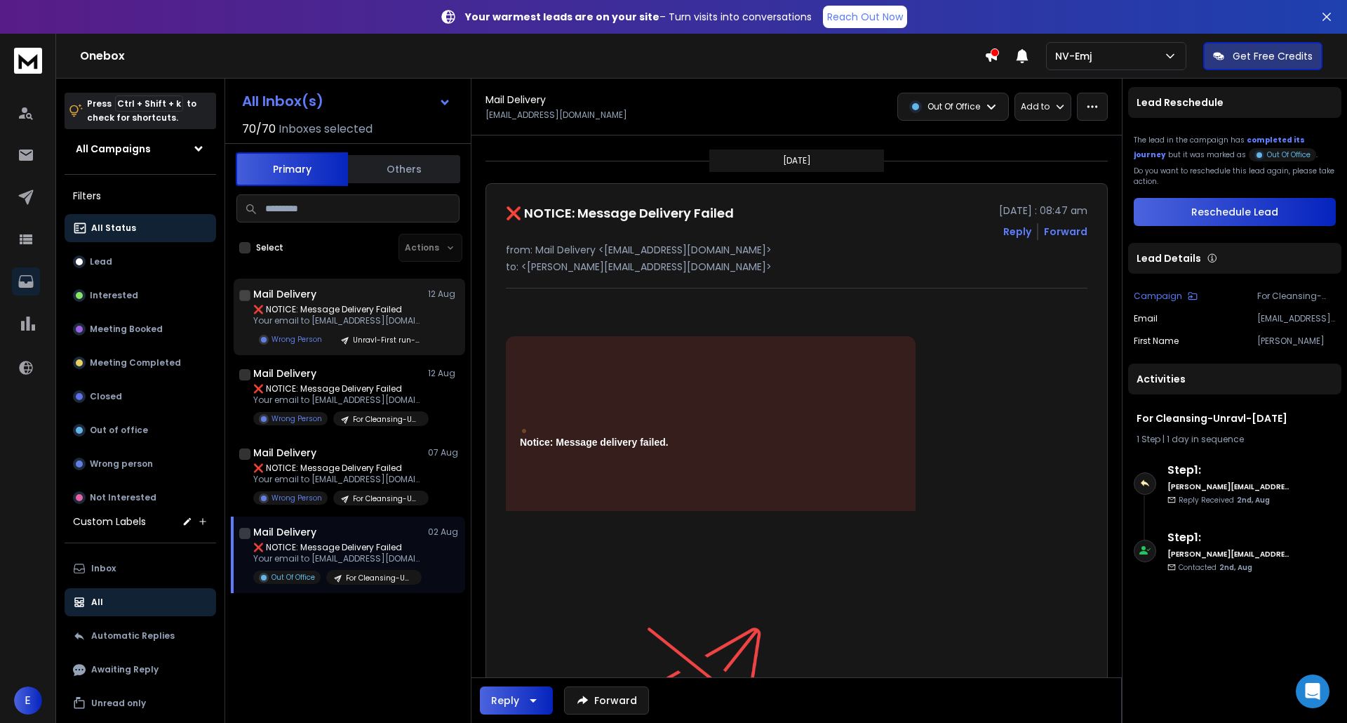
click at [335, 288] on div "Mail Delivery [DATE]" at bounding box center [356, 294] width 206 height 14
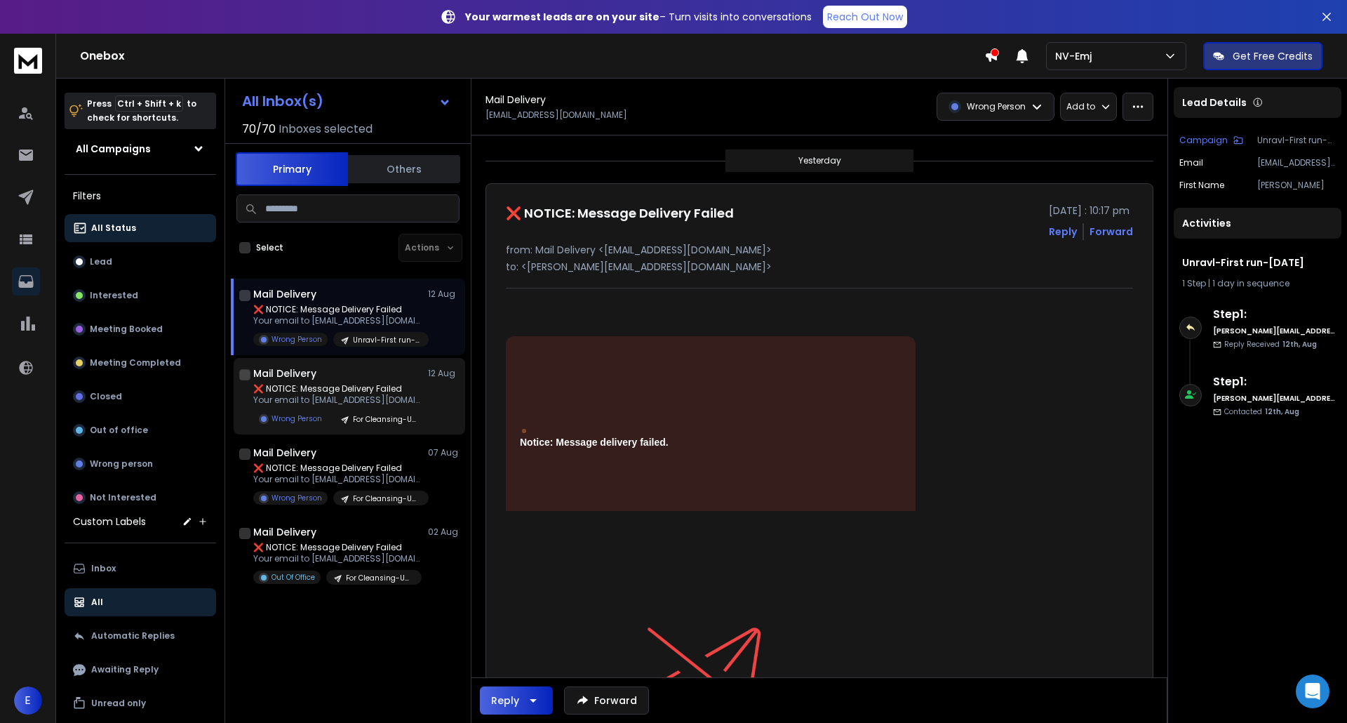
click at [345, 374] on div "Mail Delivery [DATE]" at bounding box center [356, 373] width 206 height 14
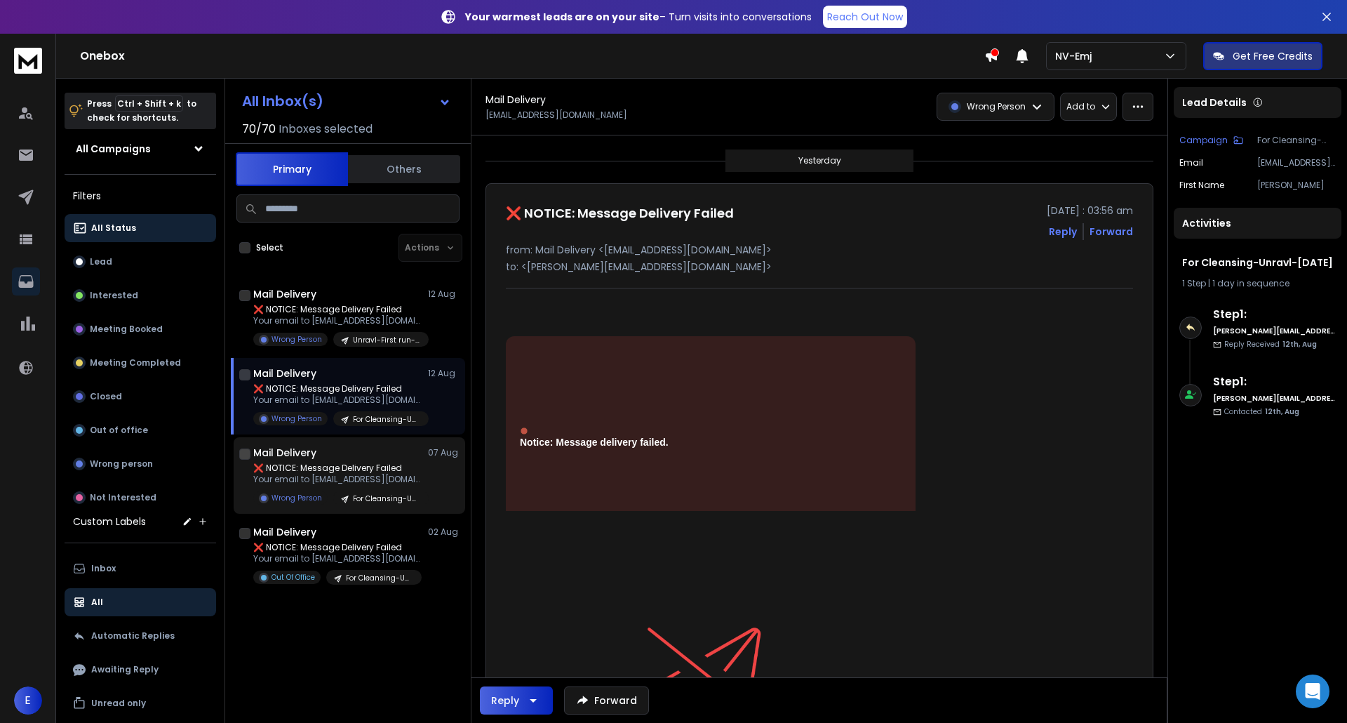
click at [333, 452] on div "Mail Delivery [DATE]" at bounding box center [356, 453] width 206 height 14
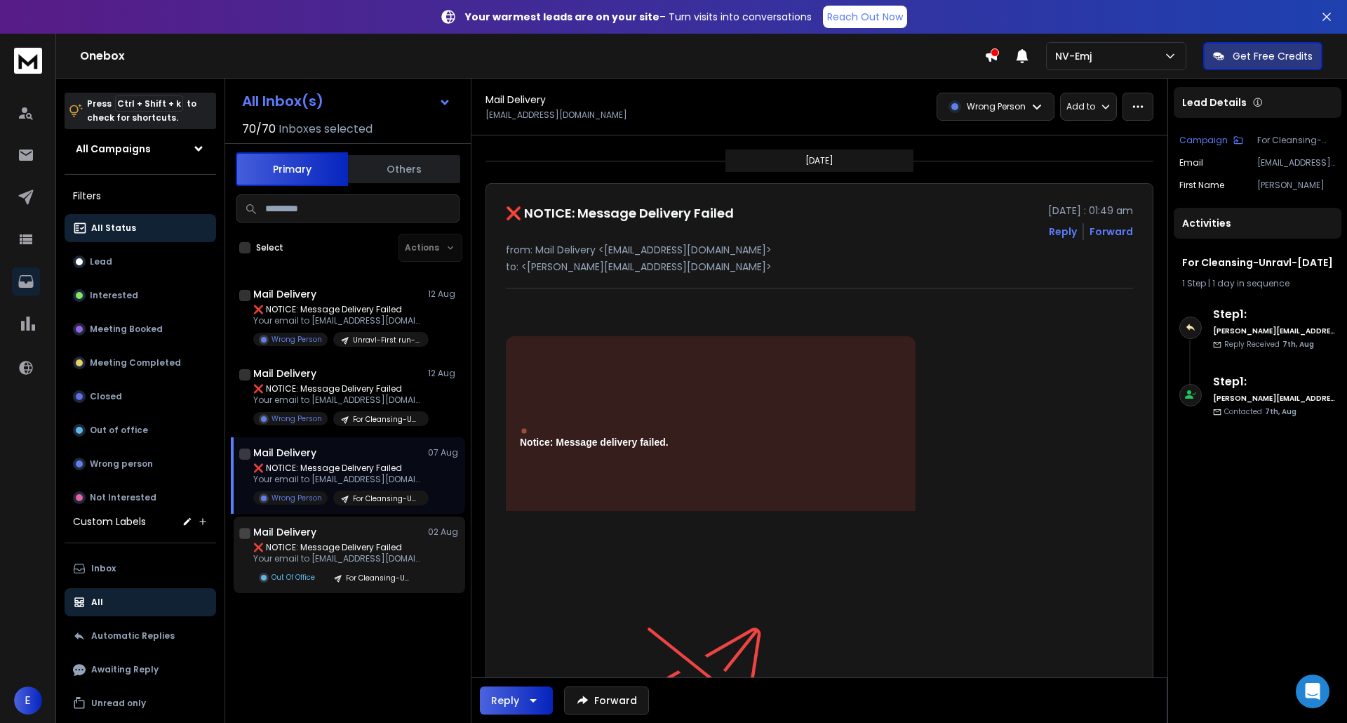
click at [355, 536] on div "Mail Delivery [DATE]" at bounding box center [356, 532] width 206 height 14
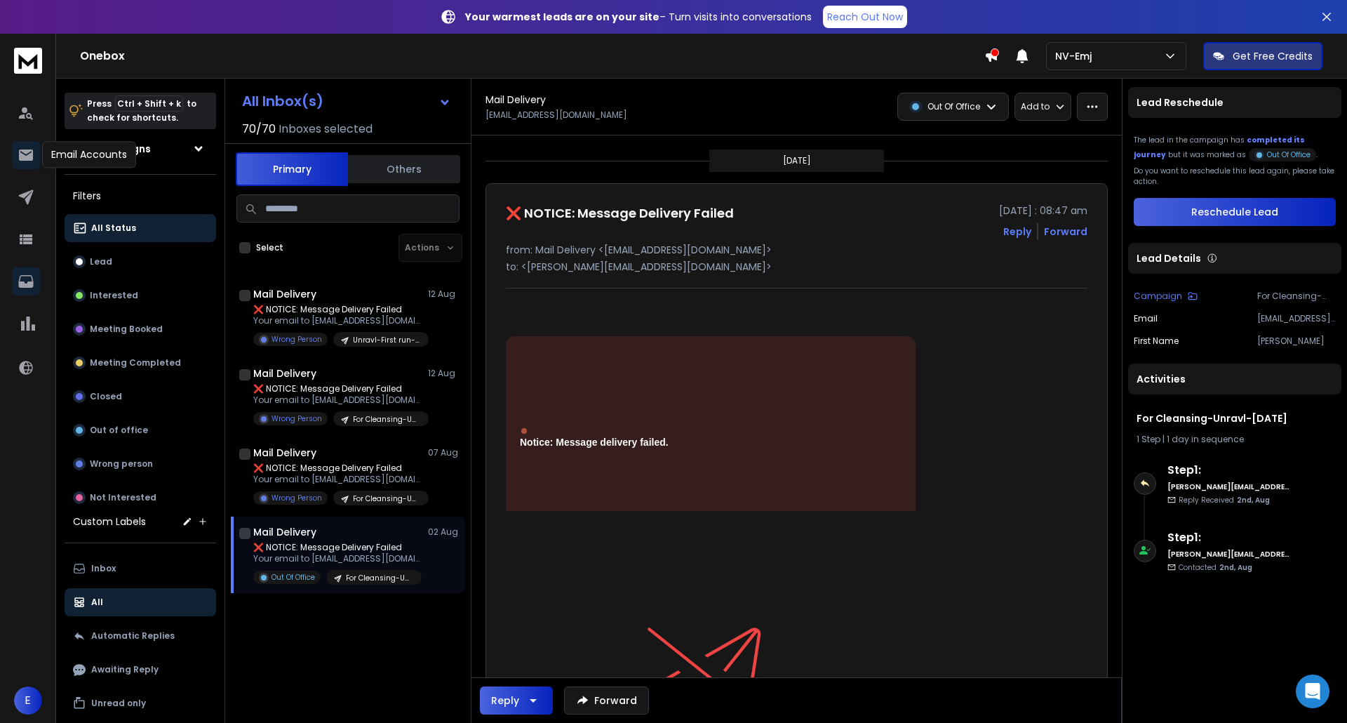
click at [20, 154] on icon at bounding box center [26, 154] width 14 height 11
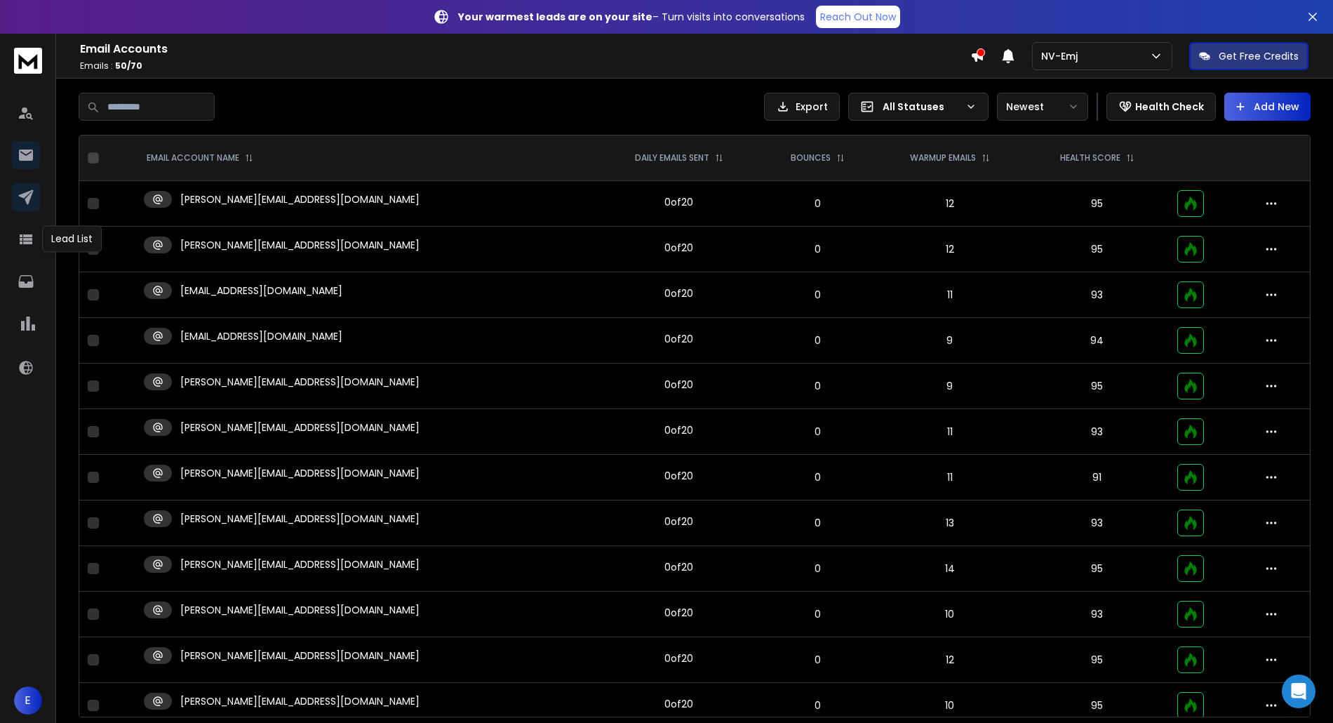
click at [15, 188] on link at bounding box center [26, 197] width 28 height 28
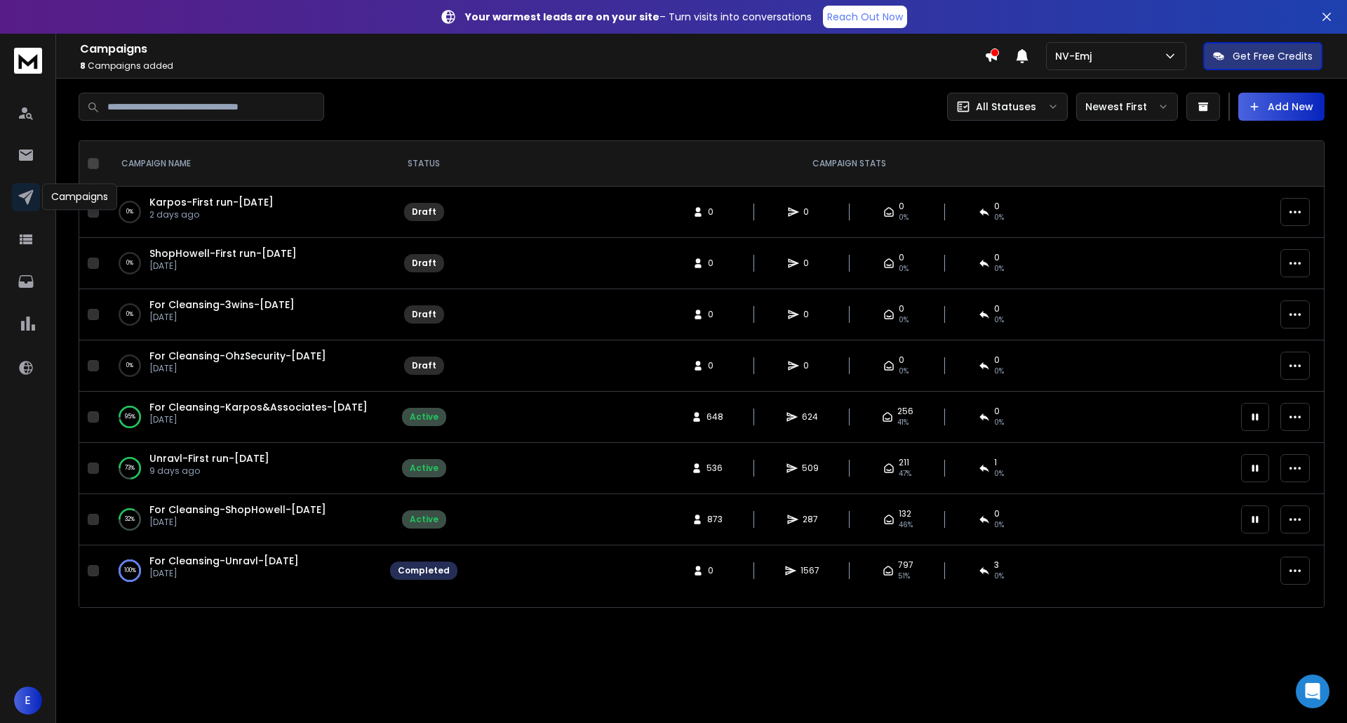
click at [285, 469] on div "73 % Unravl-First run-[DATE] [DATE]" at bounding box center [243, 468] width 249 height 34
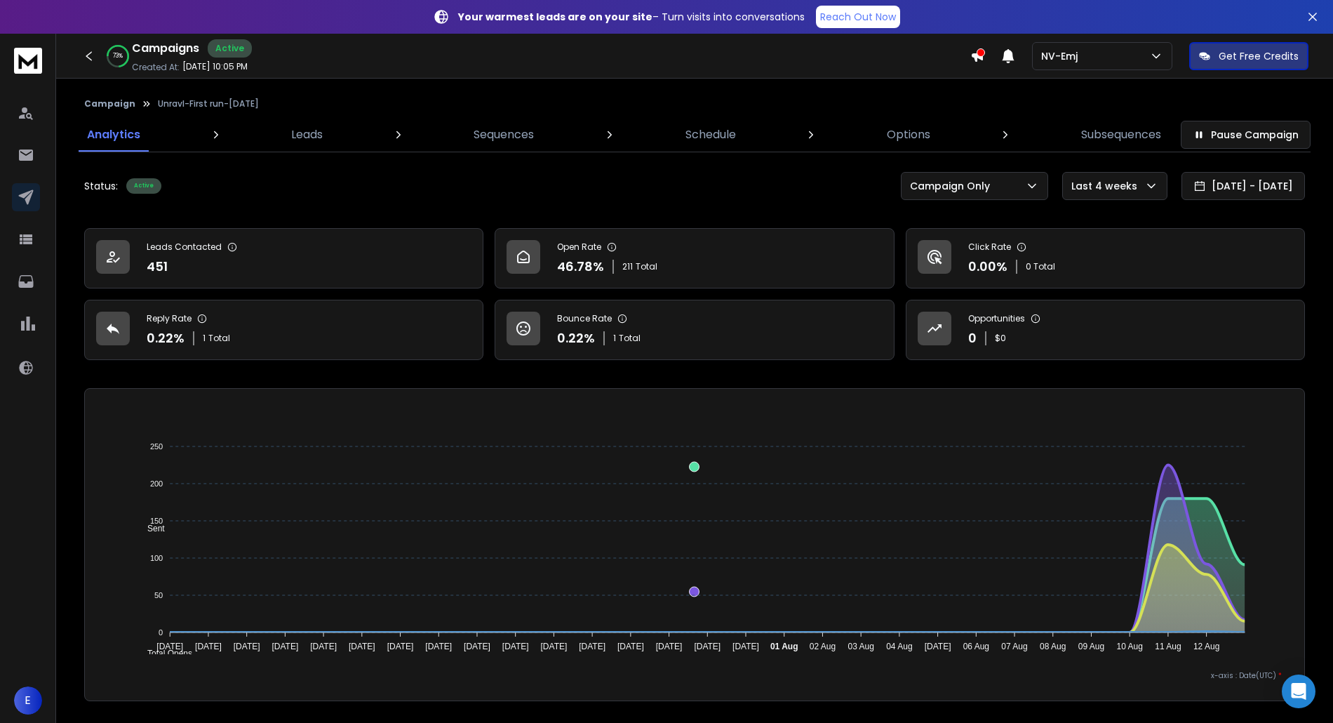
click at [337, 133] on div "Analytics Leads Sequences Schedule Options Subsequences" at bounding box center [624, 135] width 1091 height 34
click at [298, 131] on p "Leads" at bounding box center [307, 134] width 32 height 17
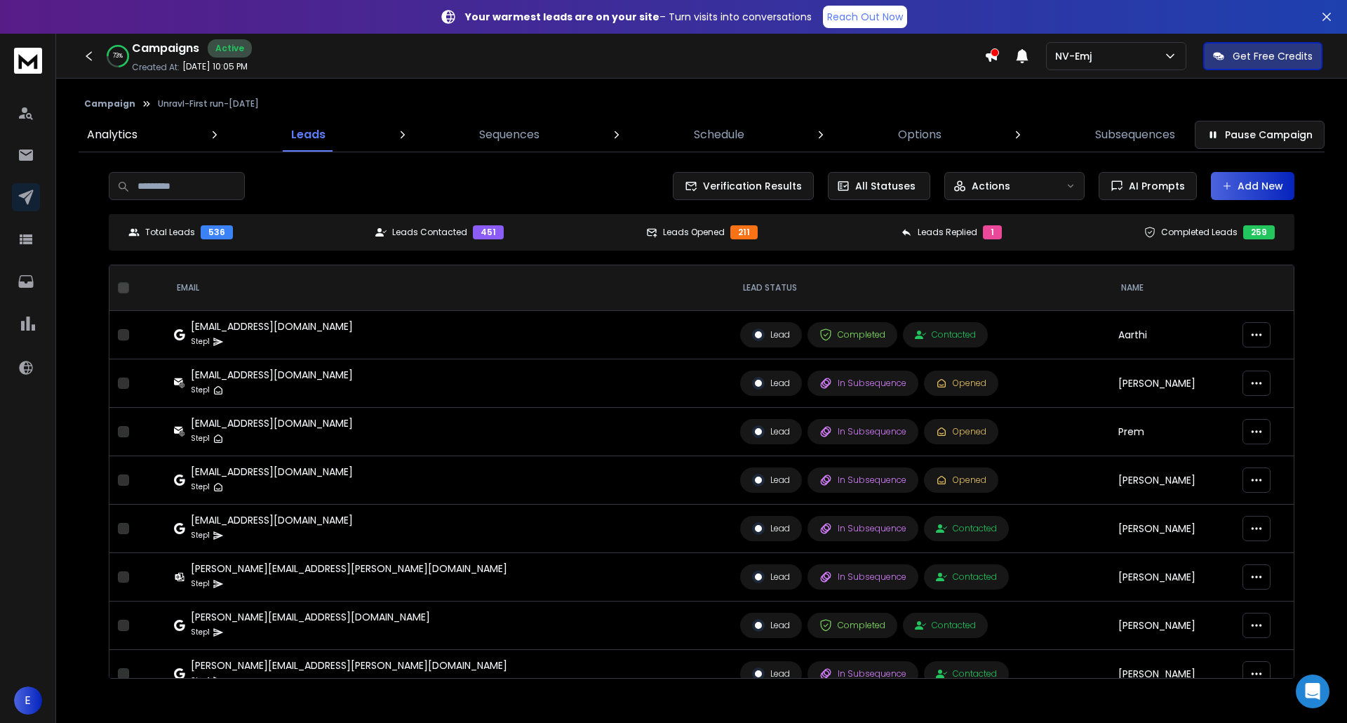
click at [136, 138] on p "Analytics" at bounding box center [112, 134] width 51 height 17
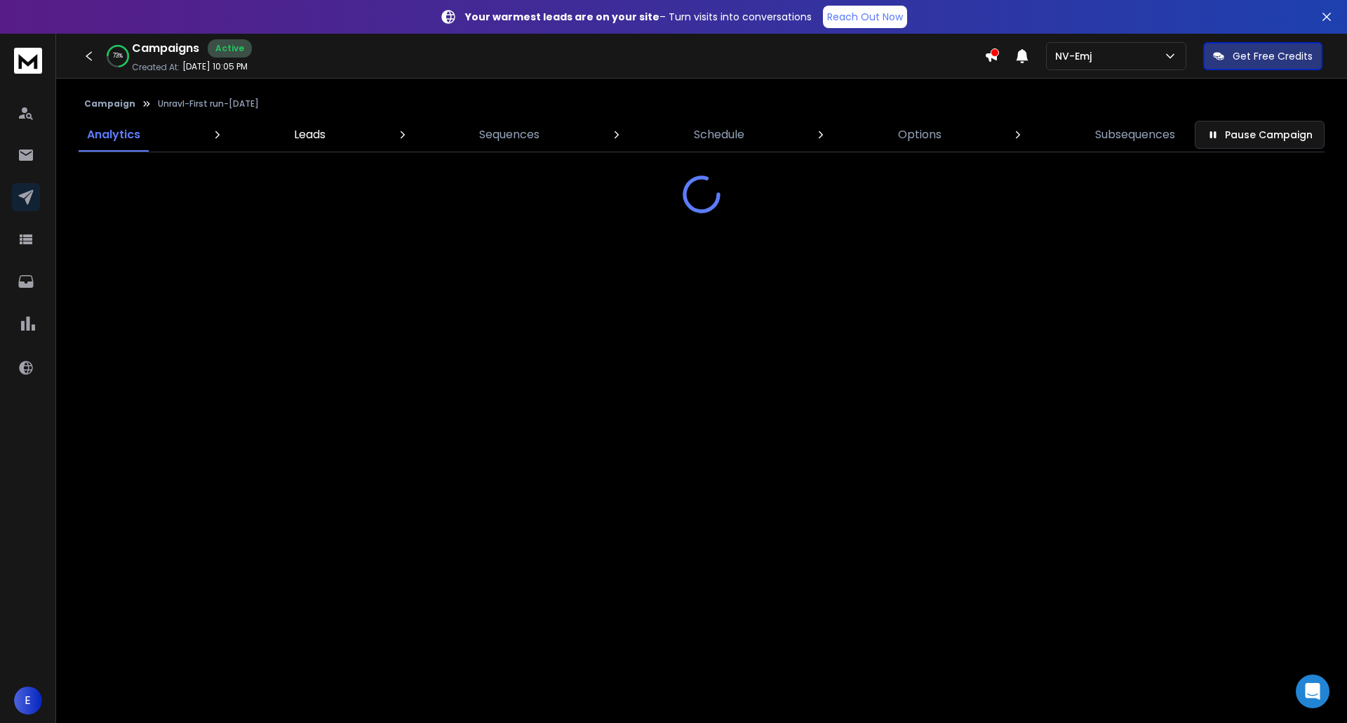
click at [290, 141] on link "Leads" at bounding box center [310, 135] width 48 height 34
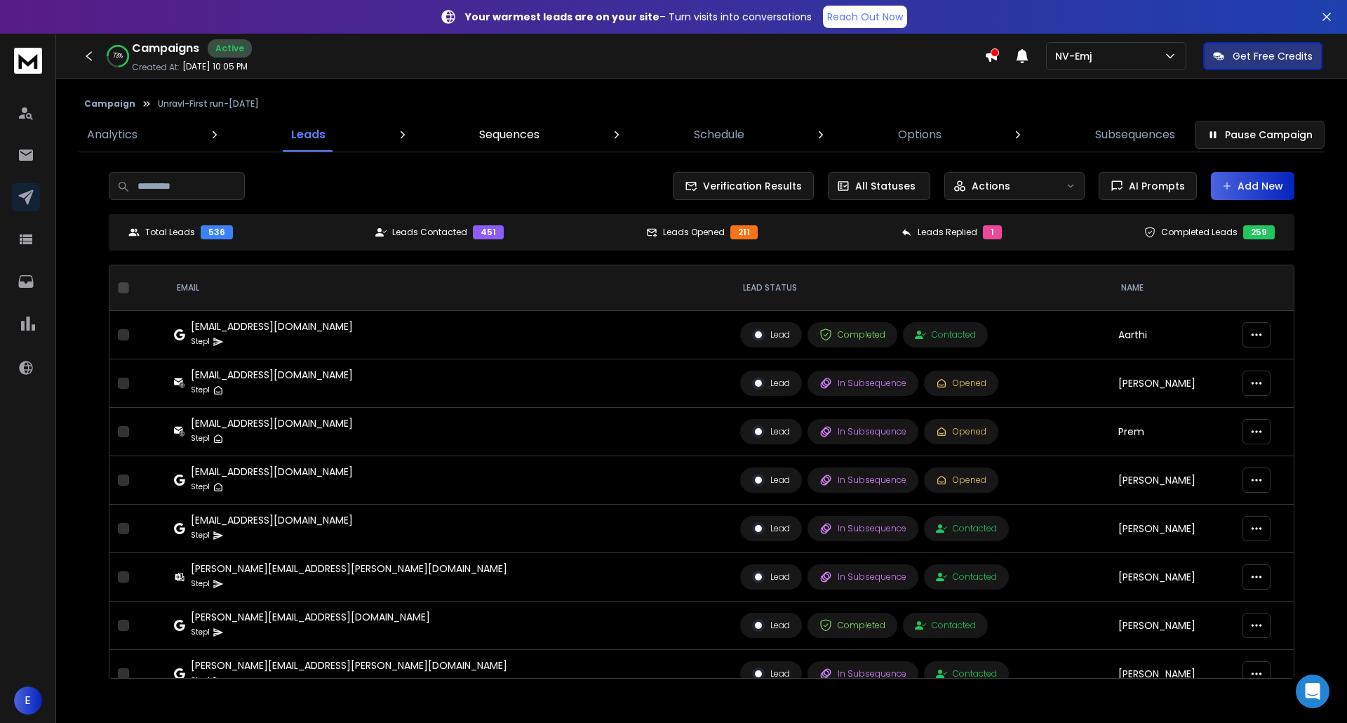
click at [506, 145] on link "Sequences" at bounding box center [509, 135] width 77 height 34
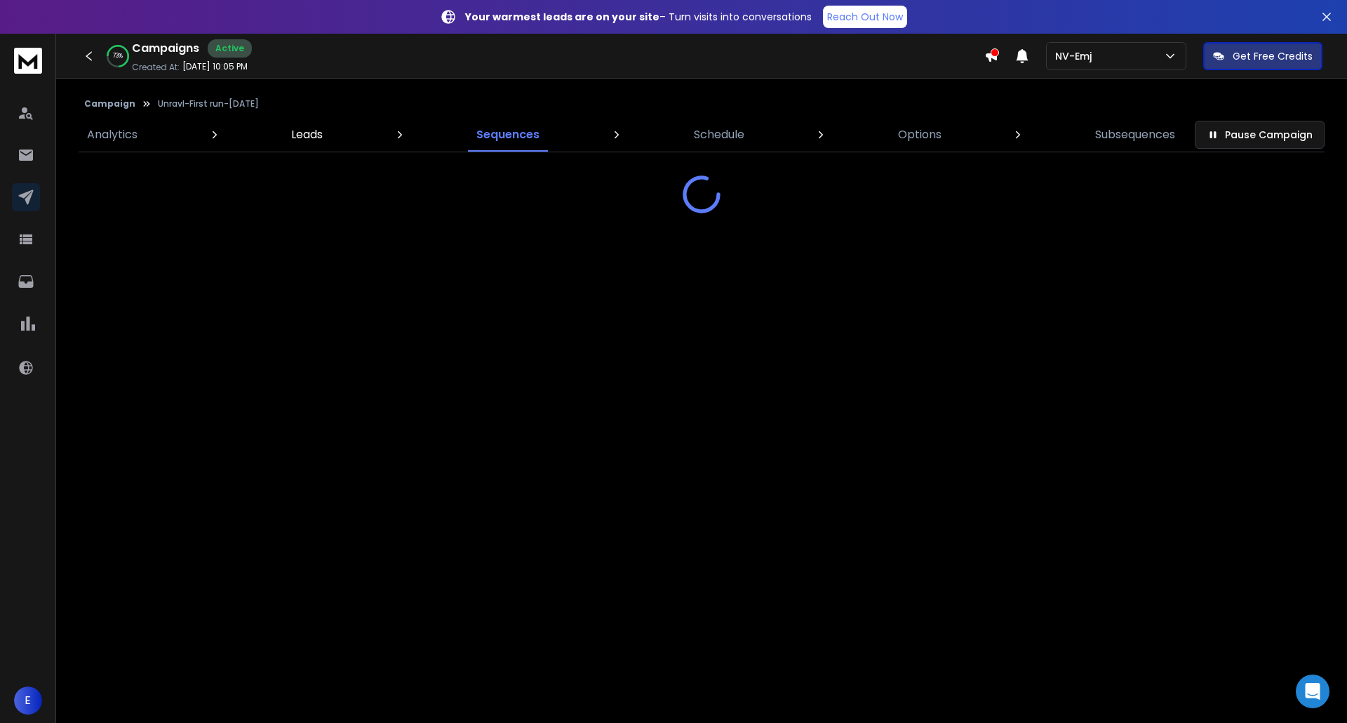
click at [309, 141] on p "Leads" at bounding box center [307, 134] width 32 height 17
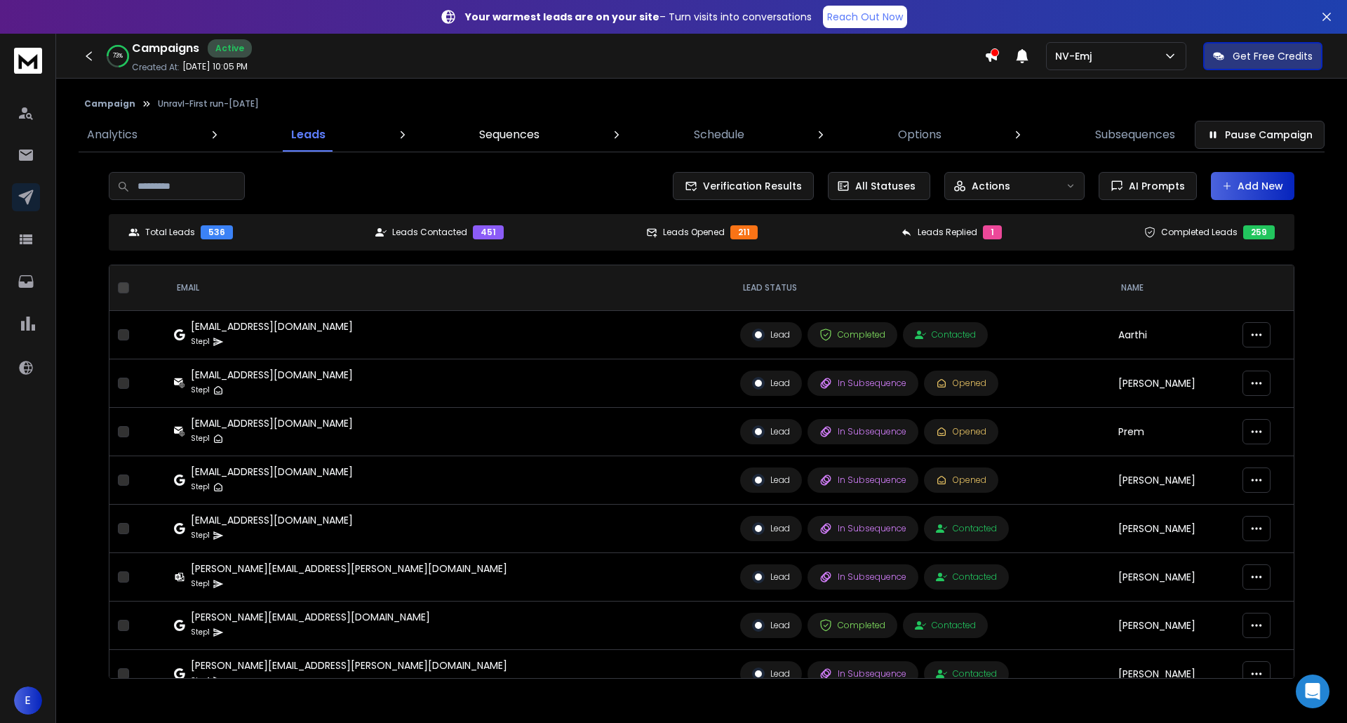
click at [506, 128] on p "Sequences" at bounding box center [509, 134] width 60 height 17
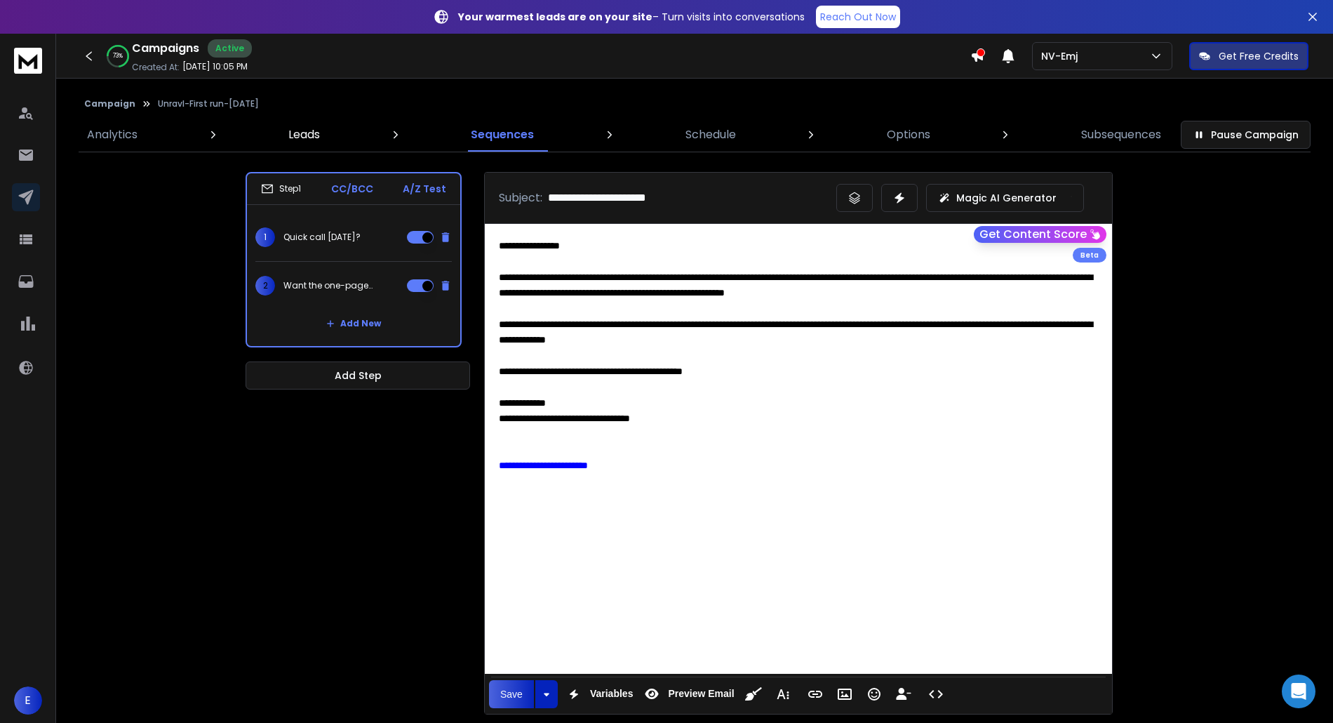
click at [304, 131] on p "Leads" at bounding box center [304, 134] width 32 height 17
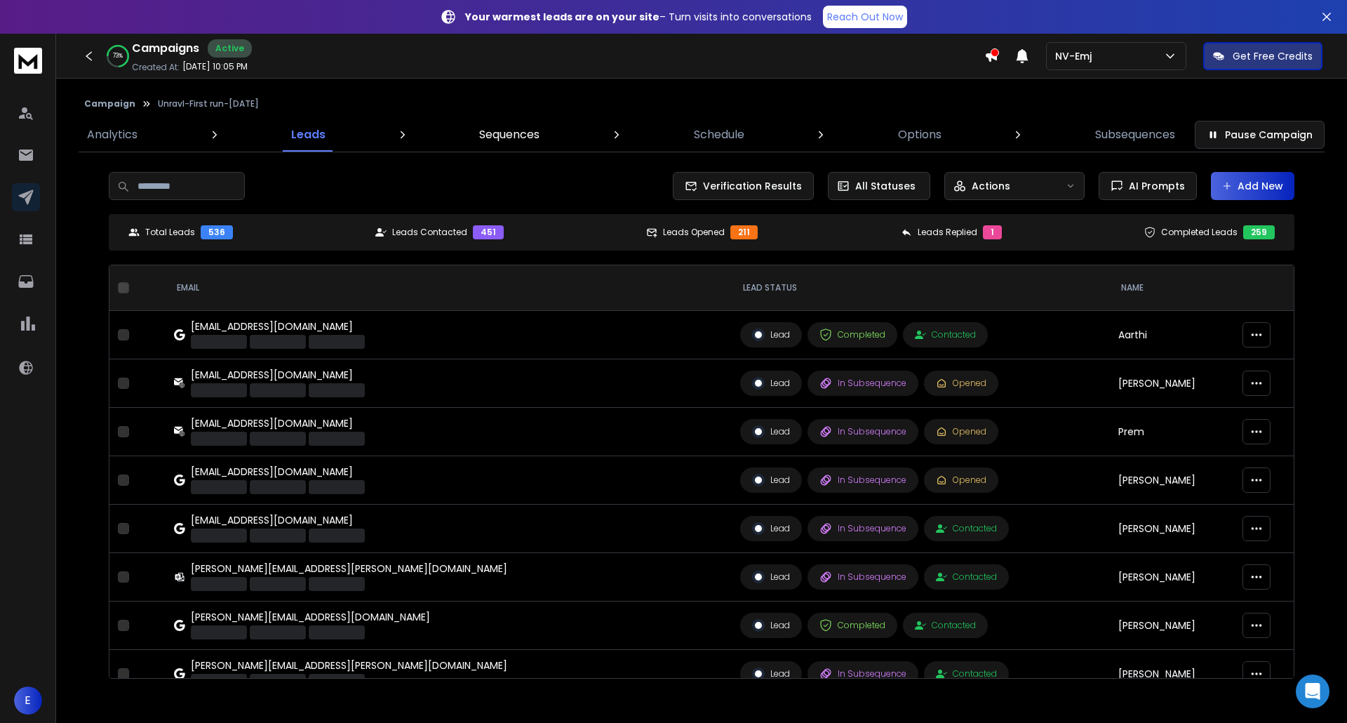
click at [497, 135] on p "Sequences" at bounding box center [509, 134] width 60 height 17
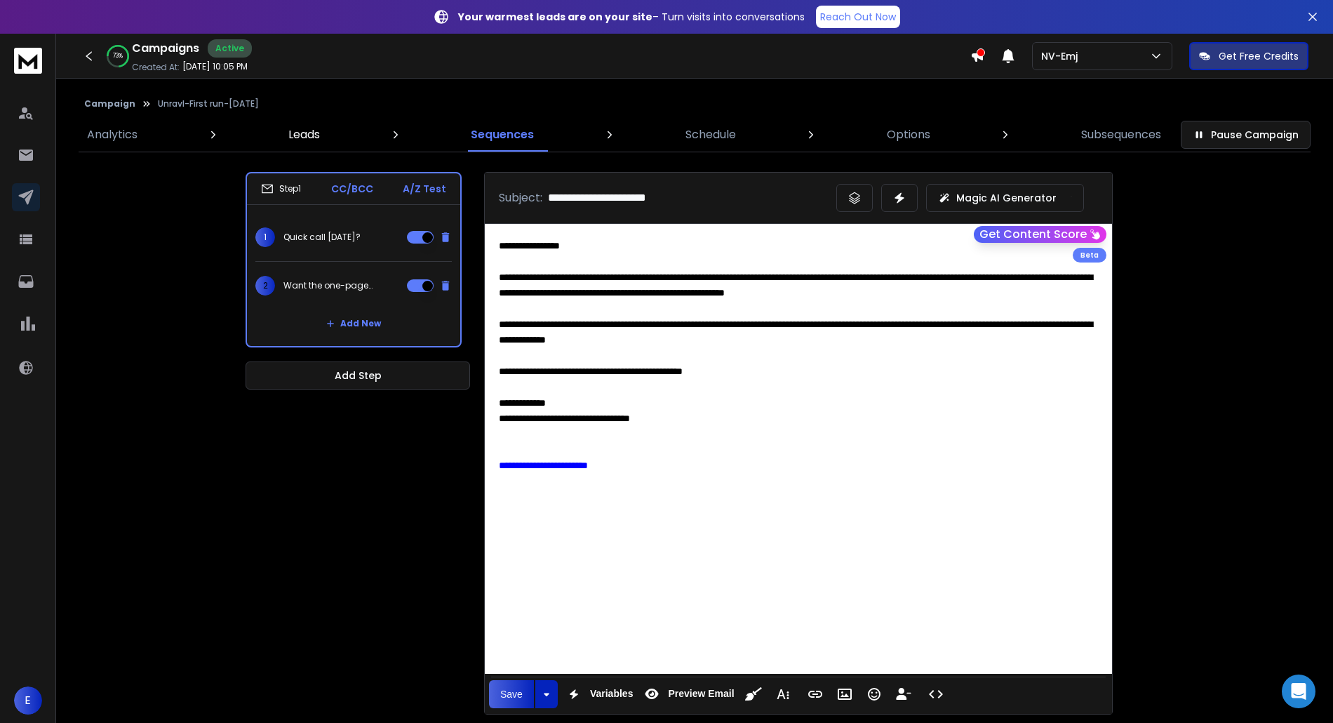
click at [314, 127] on p "Leads" at bounding box center [304, 134] width 32 height 17
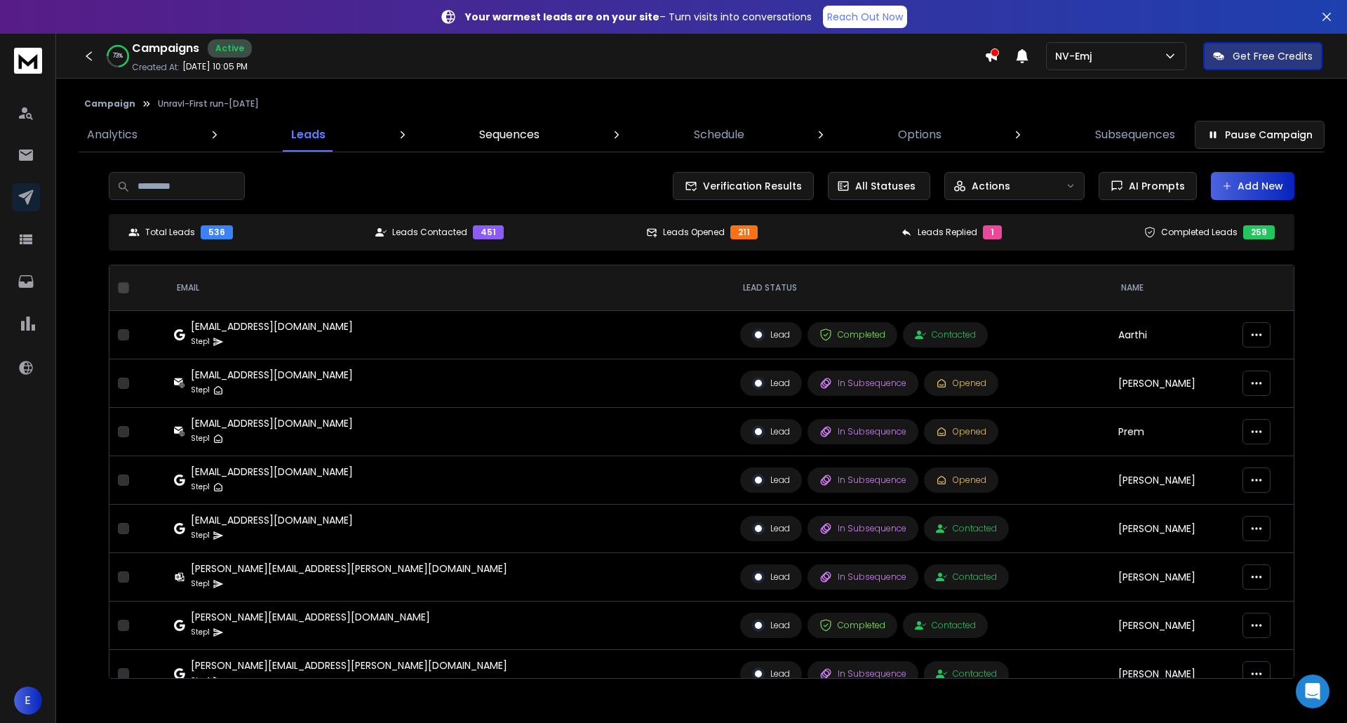
click at [480, 133] on p "Sequences" at bounding box center [509, 134] width 60 height 17
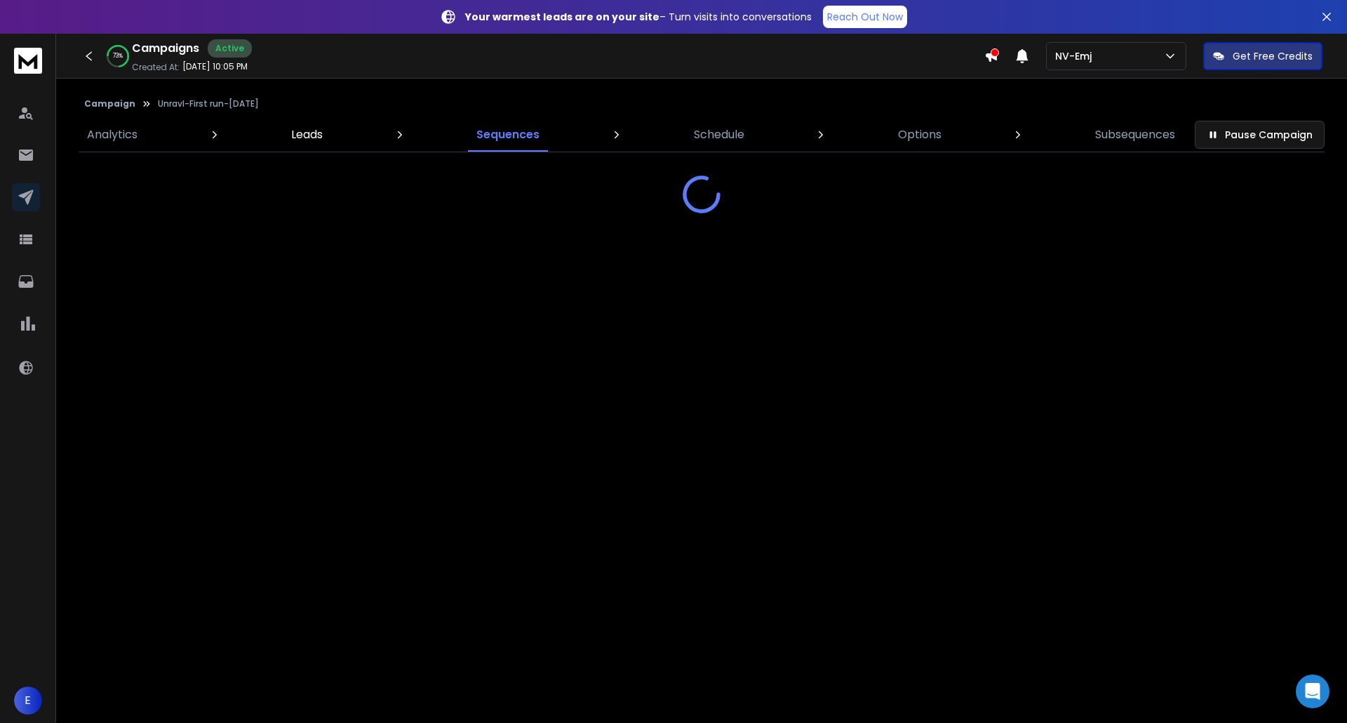
click at [306, 133] on p "Leads" at bounding box center [307, 134] width 32 height 17
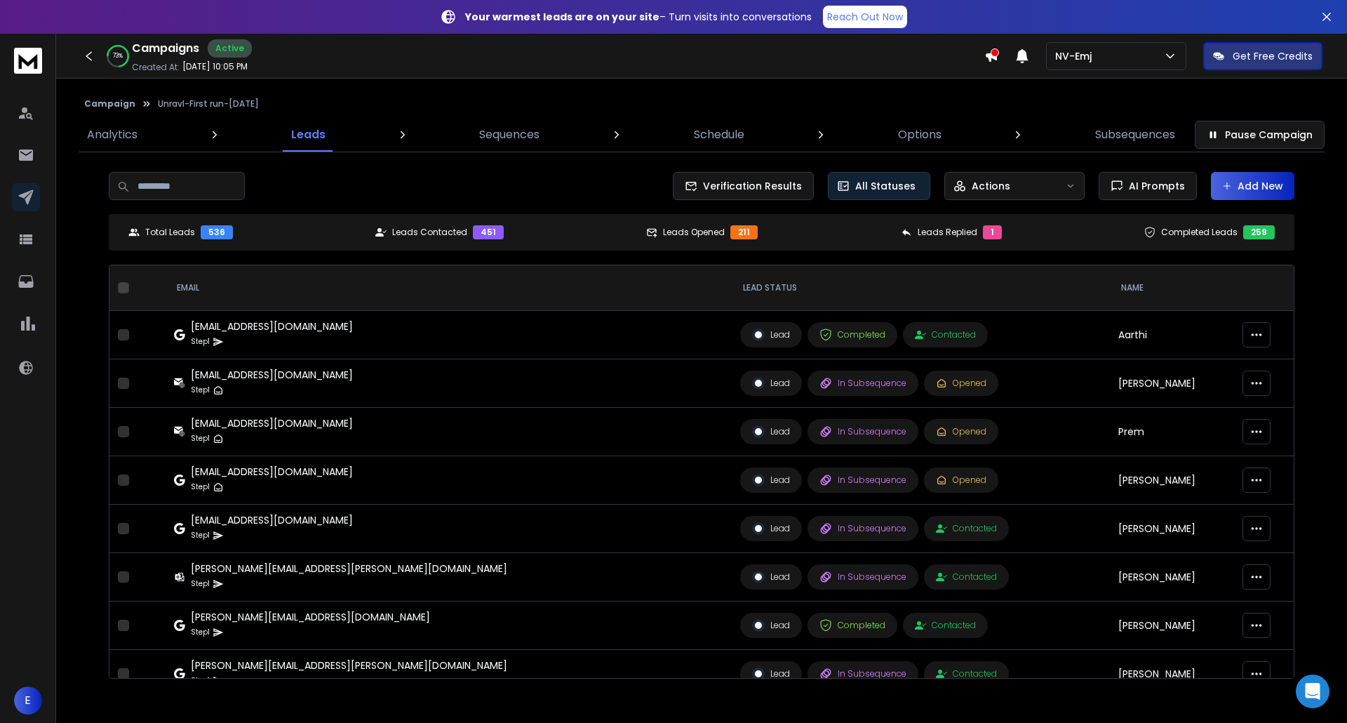
click at [881, 178] on button "All Statuses" at bounding box center [879, 186] width 102 height 28
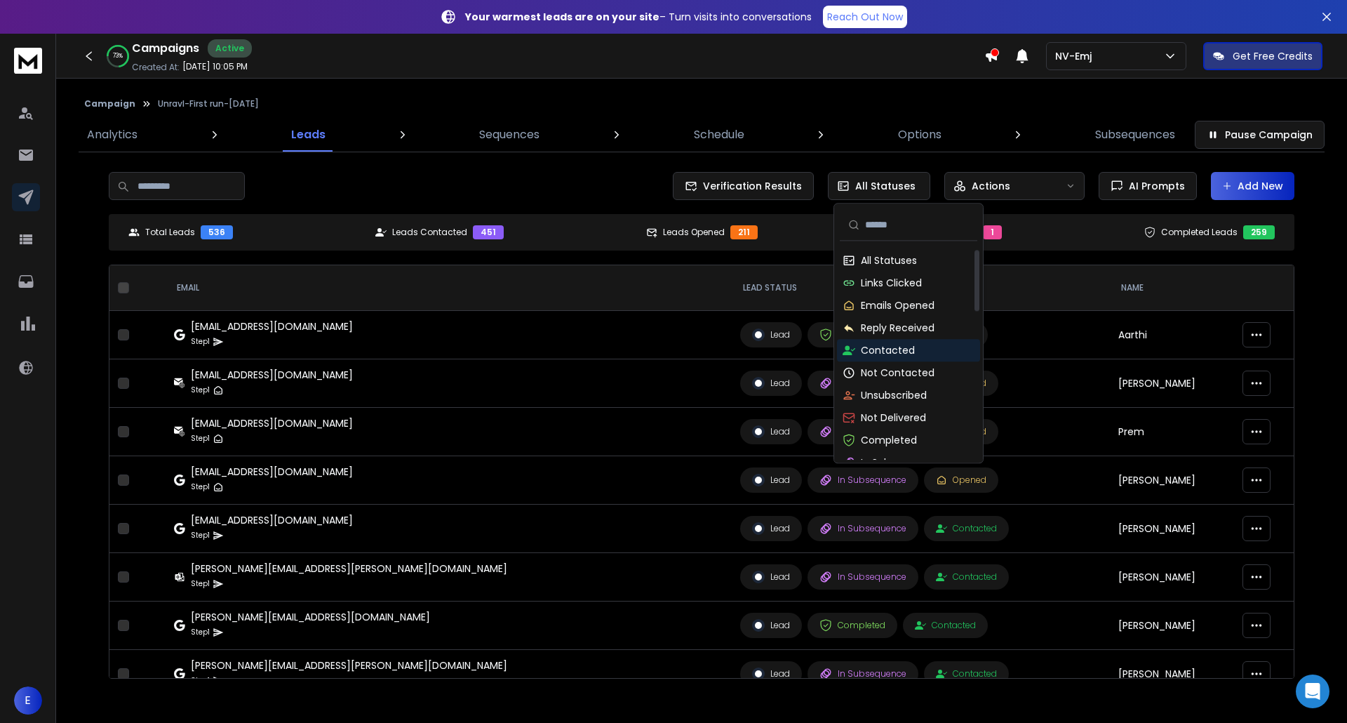
click at [898, 349] on p "Contacted" at bounding box center [888, 350] width 54 height 14
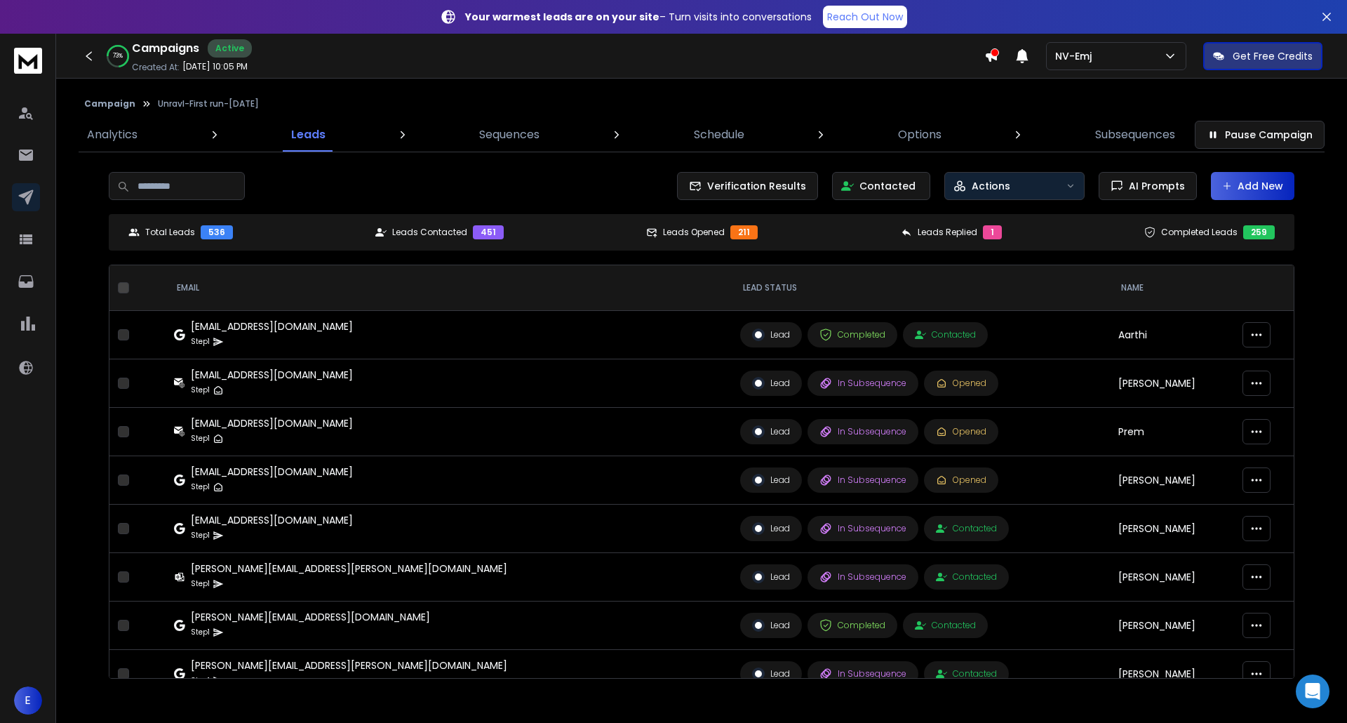
click at [1031, 187] on div "Actions" at bounding box center [1007, 186] width 107 height 14
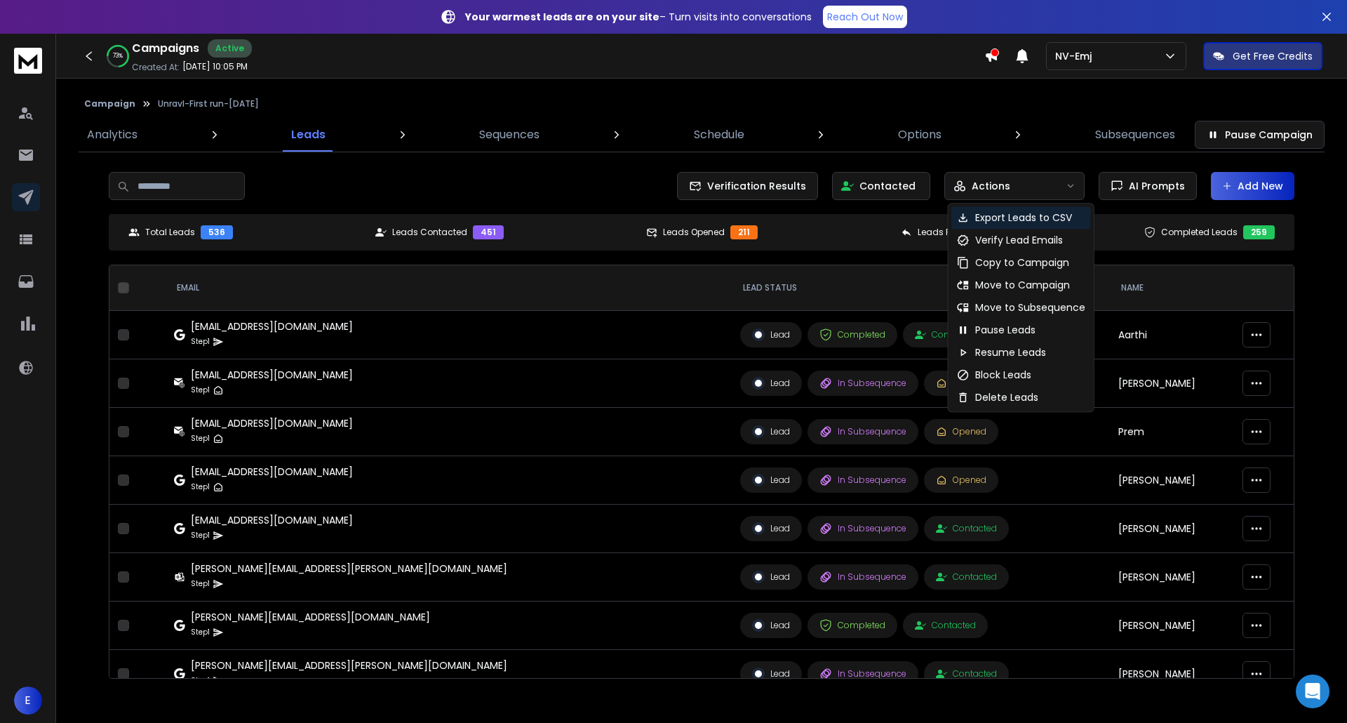
click at [756, 95] on div "Campaign Unravl-First run-[DATE]" at bounding box center [702, 104] width 1246 height 22
